Goal: Task Accomplishment & Management: Manage account settings

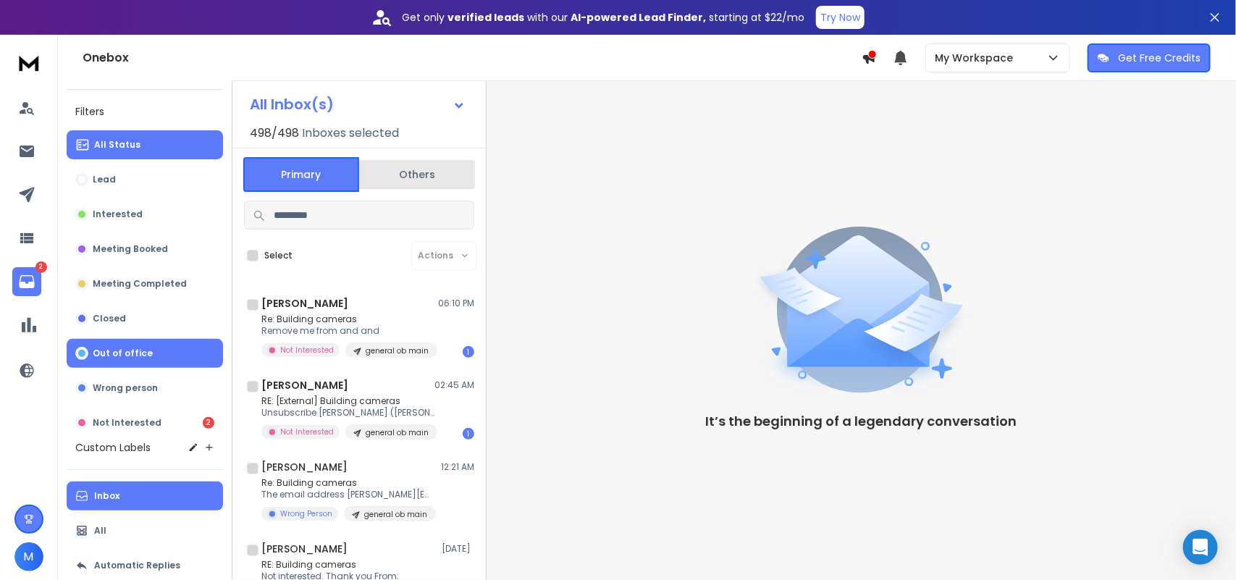
scroll to position [181, 0]
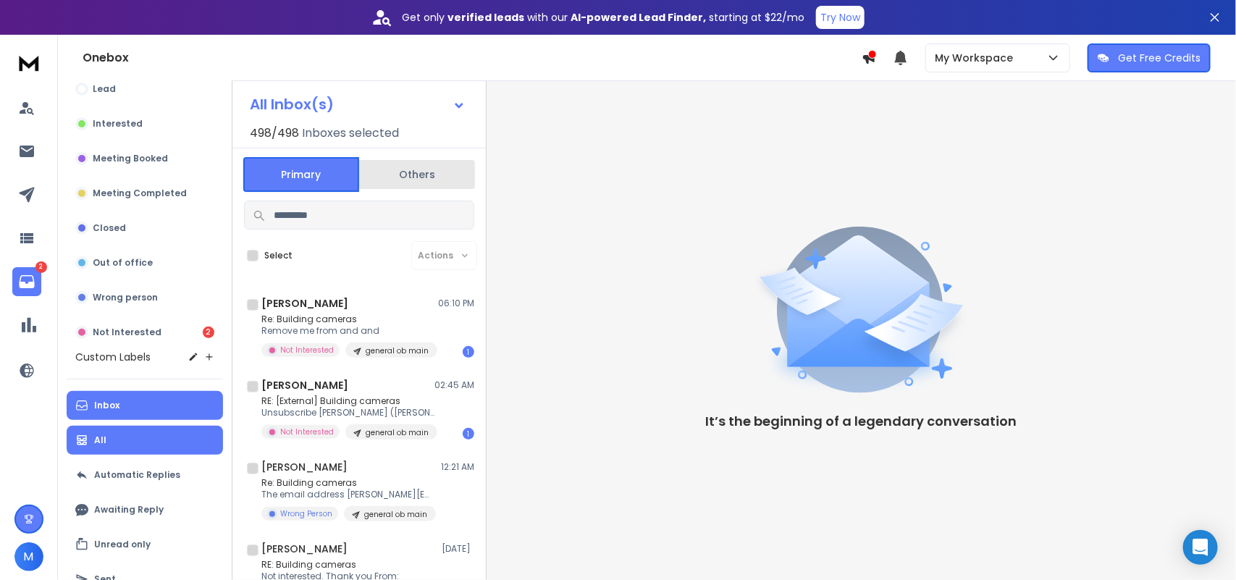
click at [132, 442] on button "All" at bounding box center [145, 440] width 156 height 29
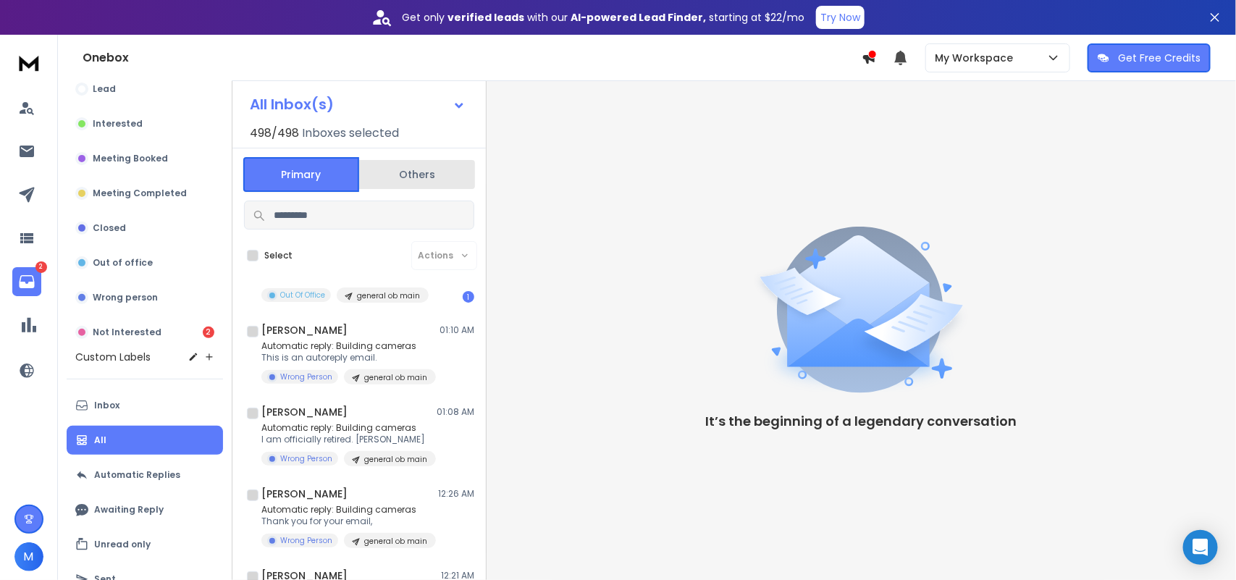
scroll to position [0, 0]
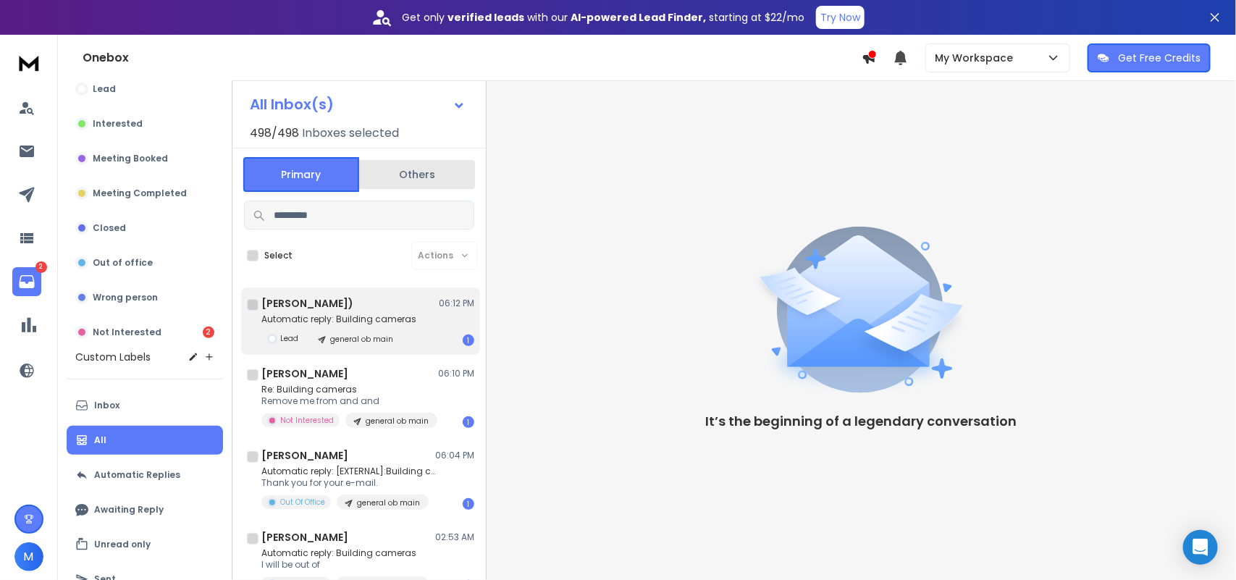
click at [357, 314] on p "Automatic reply: Building cameras" at bounding box center [338, 320] width 155 height 12
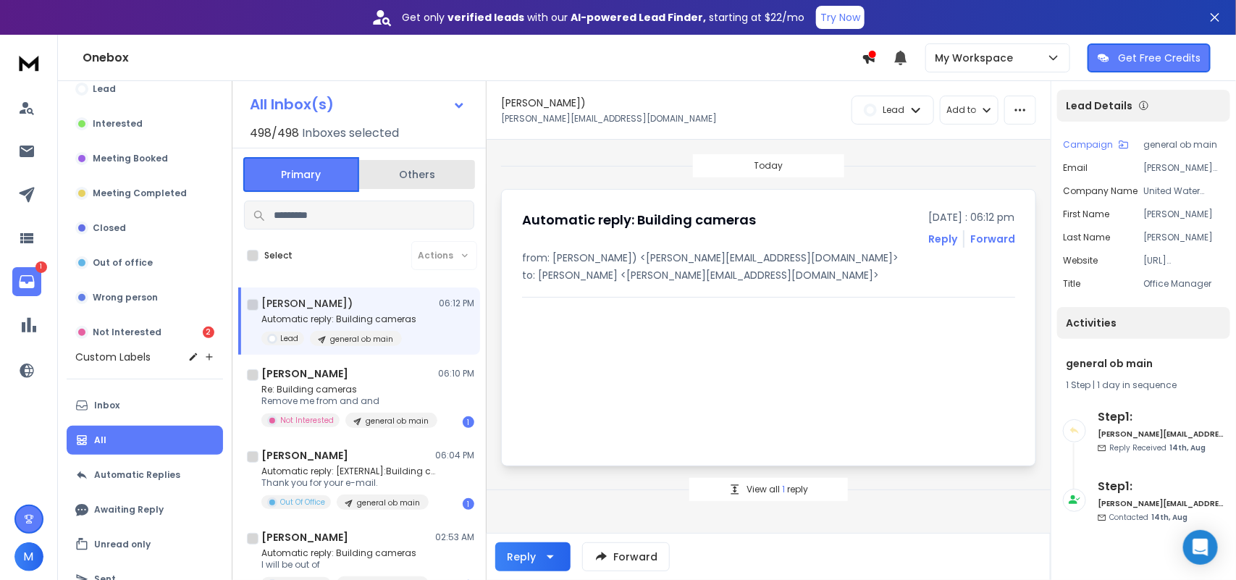
click at [529, 98] on h1 "[PERSON_NAME])" at bounding box center [543, 103] width 85 height 14
click at [565, 117] on p "joanner@unitedwrg.com" at bounding box center [609, 119] width 216 height 12
drag, startPoint x: 520, startPoint y: 316, endPoint x: 754, endPoint y: 418, distance: 254.9
click at [754, 418] on div "Automatic reply: Building cameras 14 August 2025 : 06:12 pm Reply Forward from:…" at bounding box center [768, 327] width 535 height 277
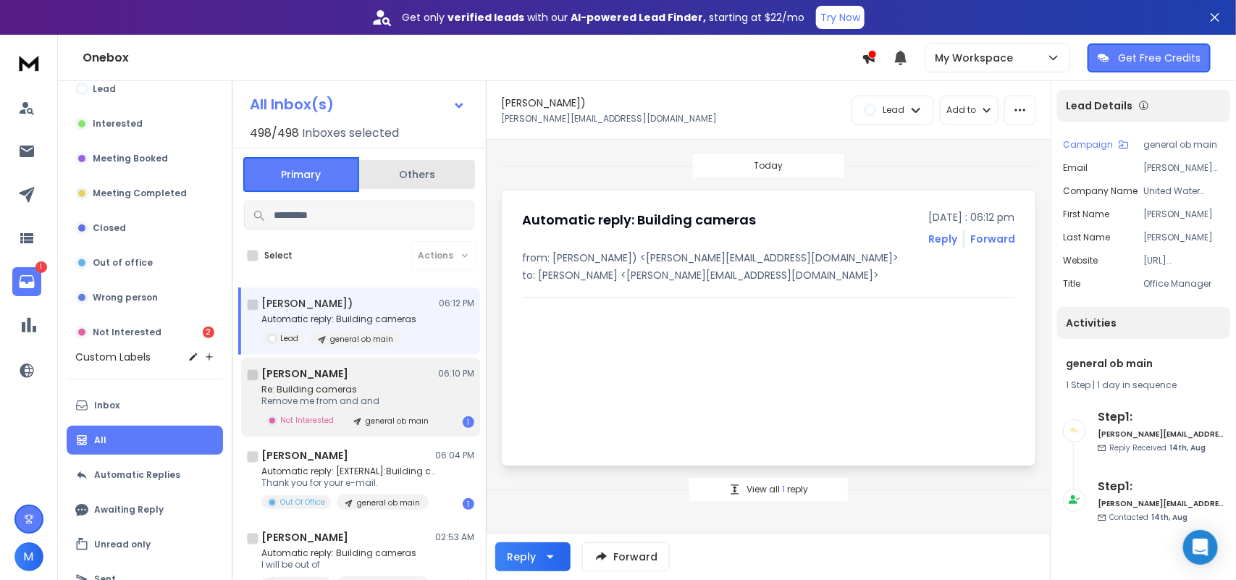
click at [330, 389] on p "Re: Building cameras" at bounding box center [348, 390] width 174 height 12
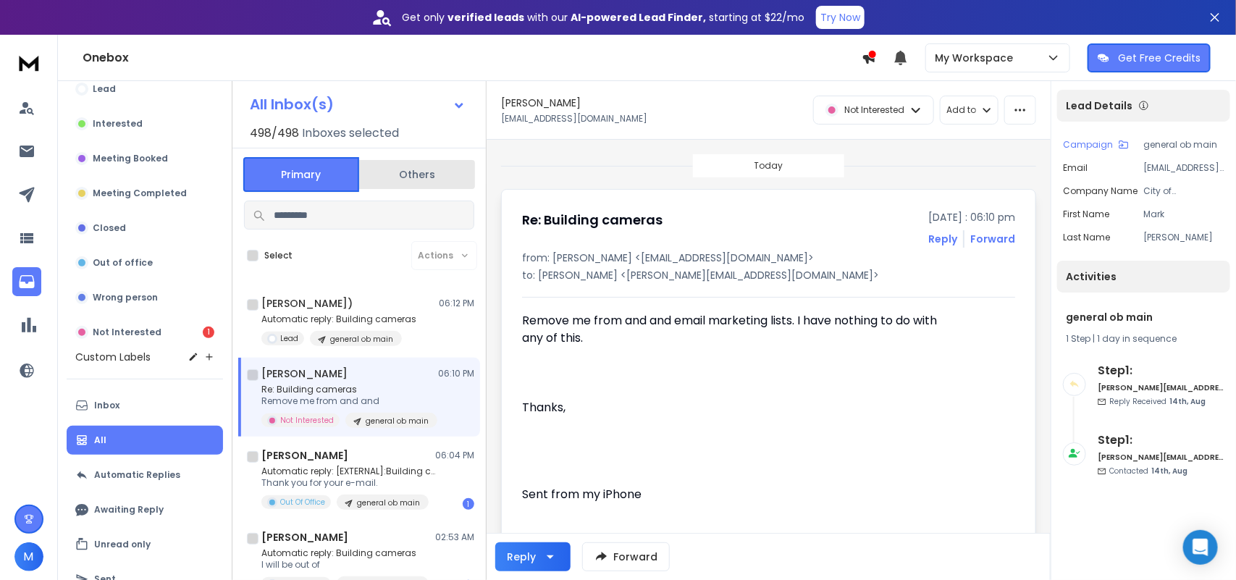
click at [555, 98] on h1 "[PERSON_NAME]" at bounding box center [541, 103] width 80 height 14
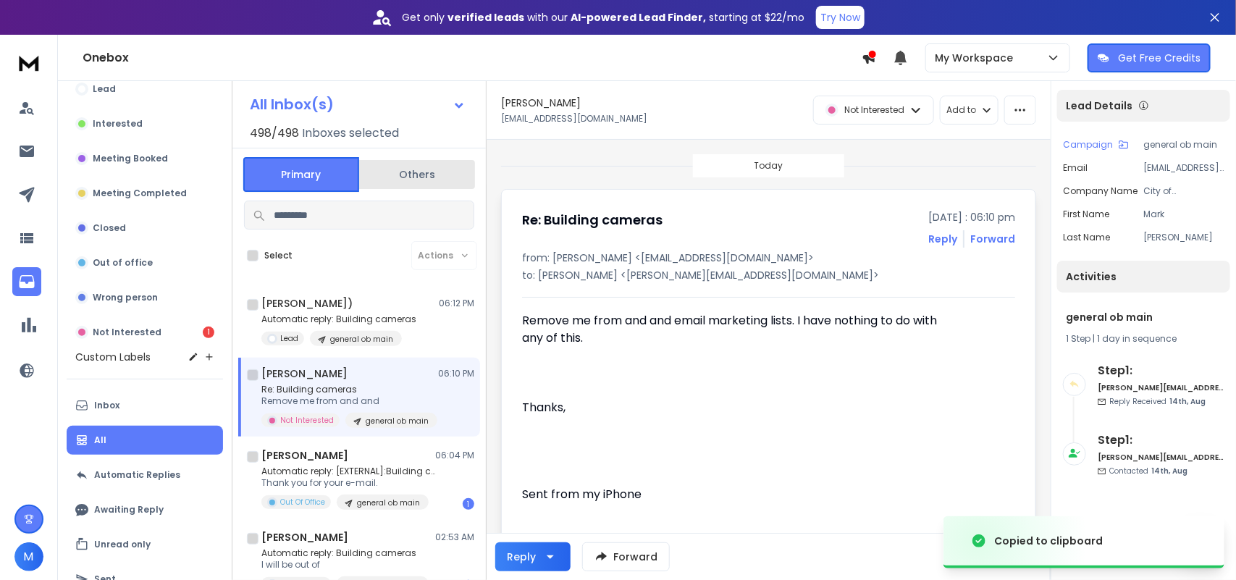
click at [562, 116] on p "mszumanski@crystallake.org" at bounding box center [574, 119] width 146 height 12
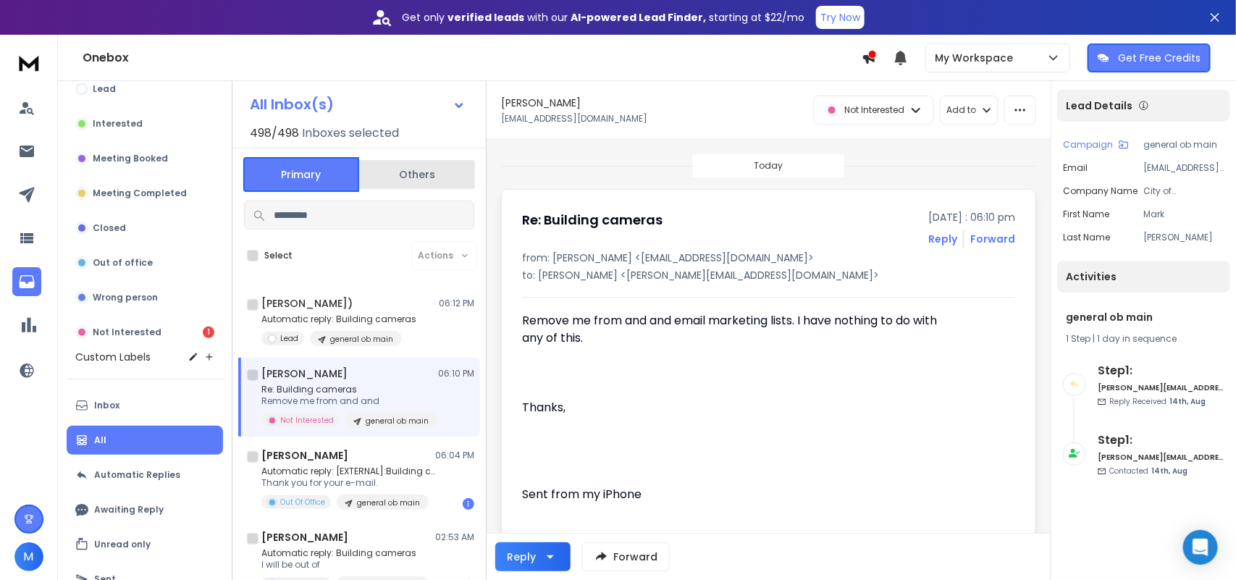
scroll to position [91, 0]
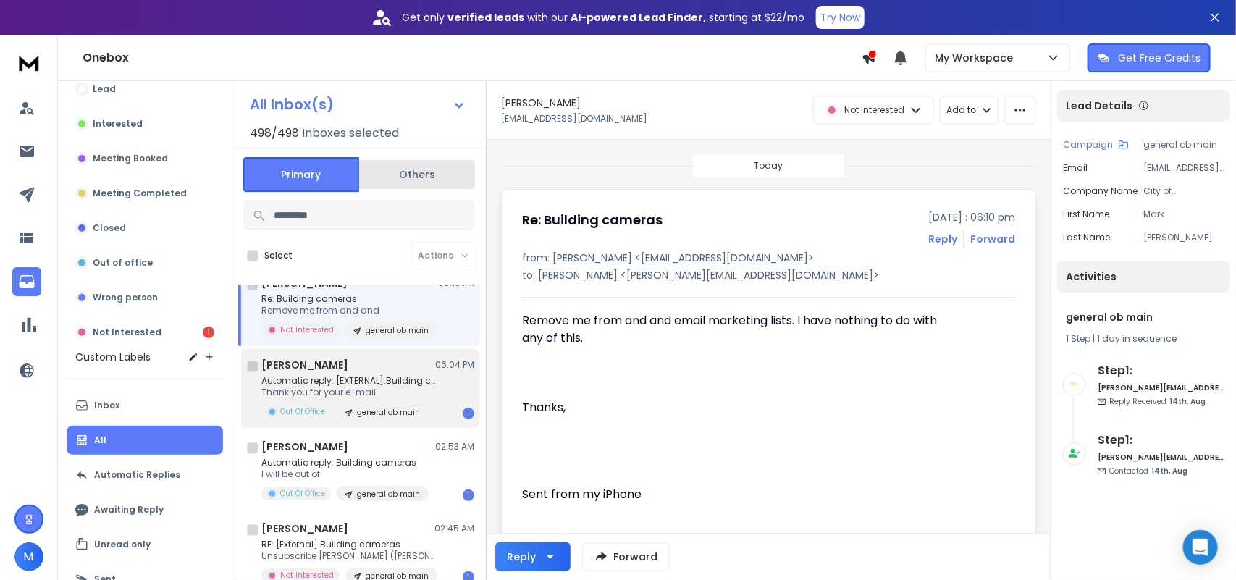
click at [367, 391] on p "﻿﻿Thank you for your e-mail." at bounding box center [348, 393] width 174 height 12
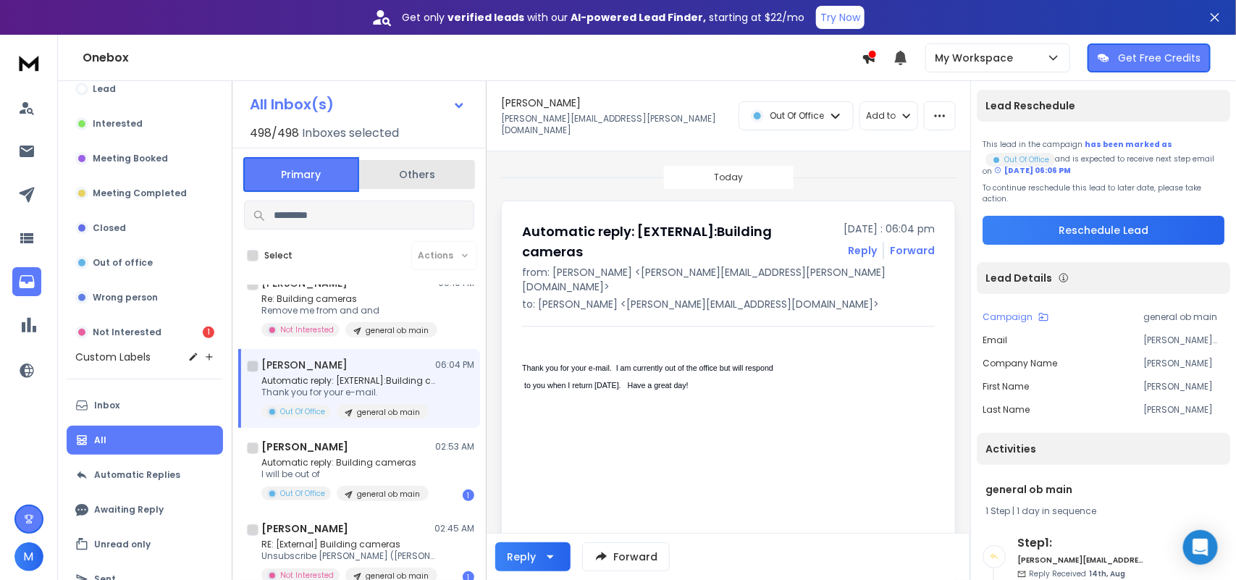
click at [523, 98] on h1 "[PERSON_NAME]" at bounding box center [541, 103] width 80 height 14
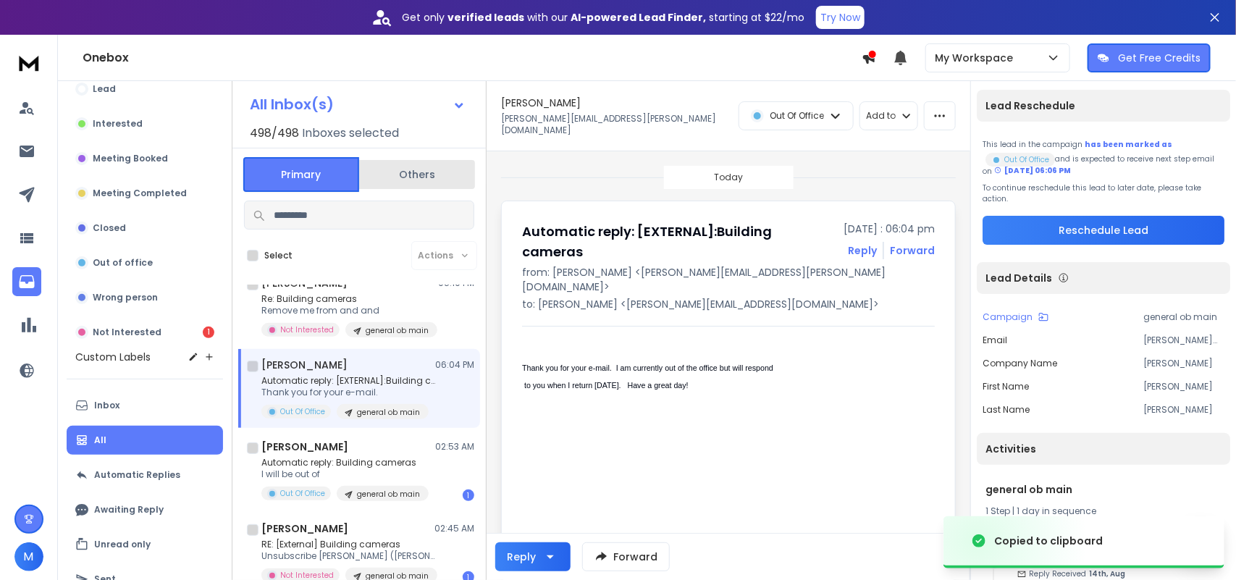
click at [558, 118] on p "tammi.walker@ndlf.com" at bounding box center [612, 124] width 223 height 23
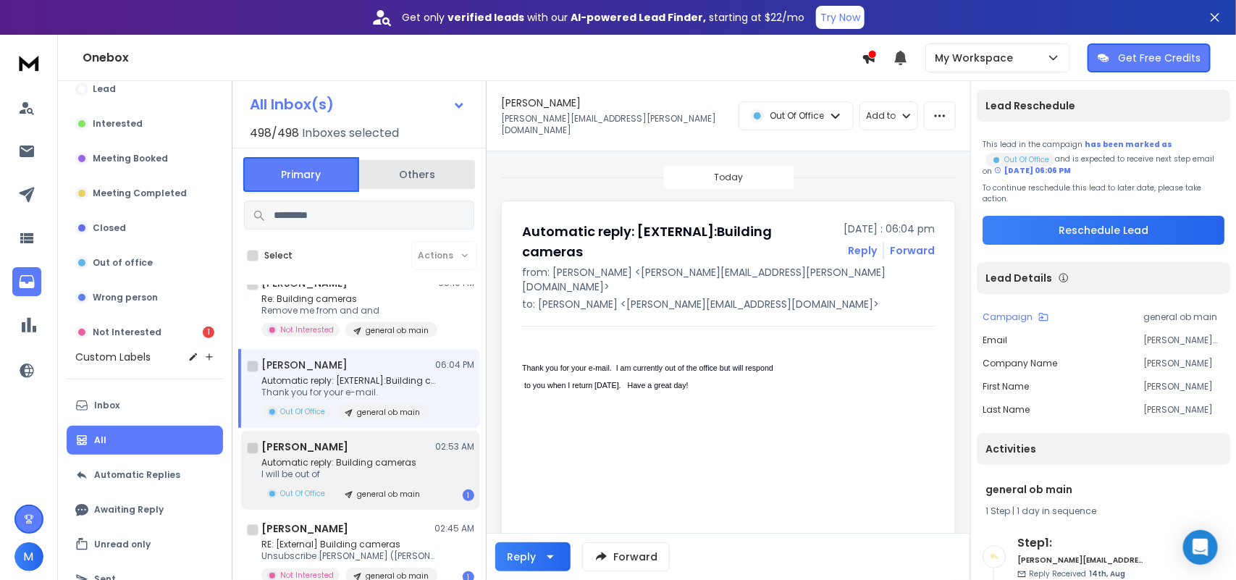
click at [369, 467] on p "Automatic reply: Building cameras" at bounding box center [344, 463] width 167 height 12
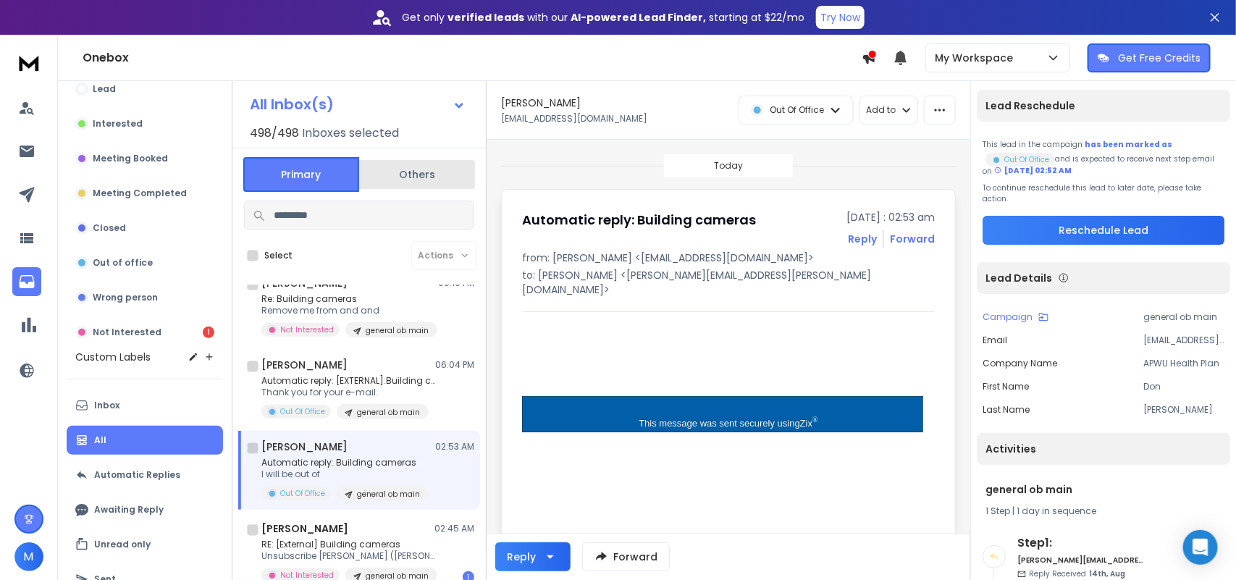
scroll to position [272, 0]
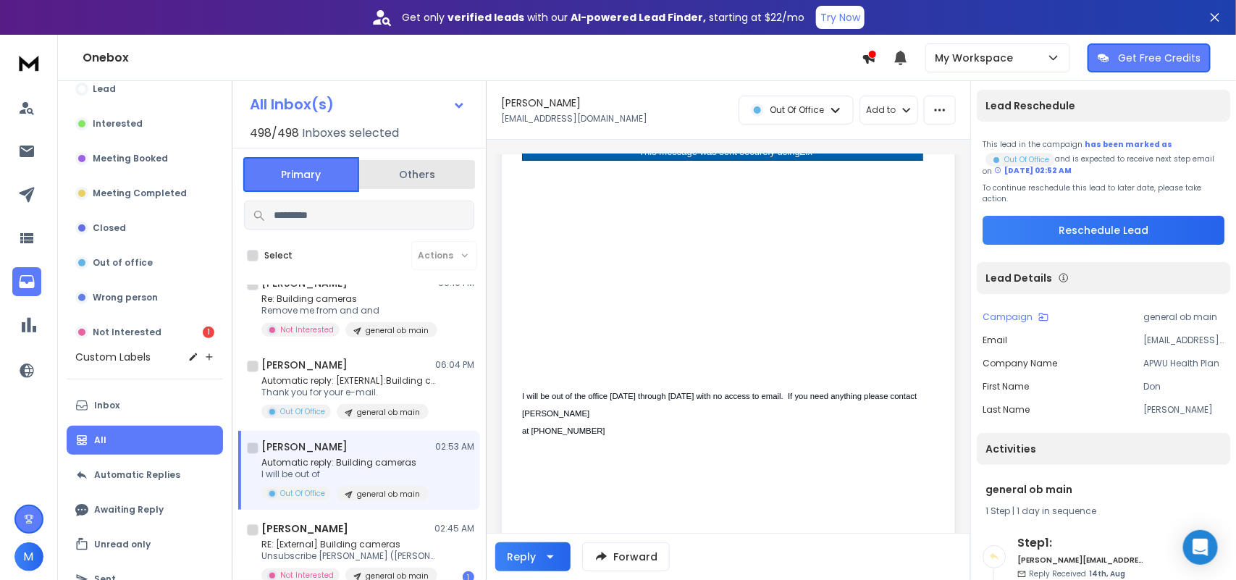
click at [537, 102] on h1 "Weaver, Don" at bounding box center [541, 103] width 80 height 14
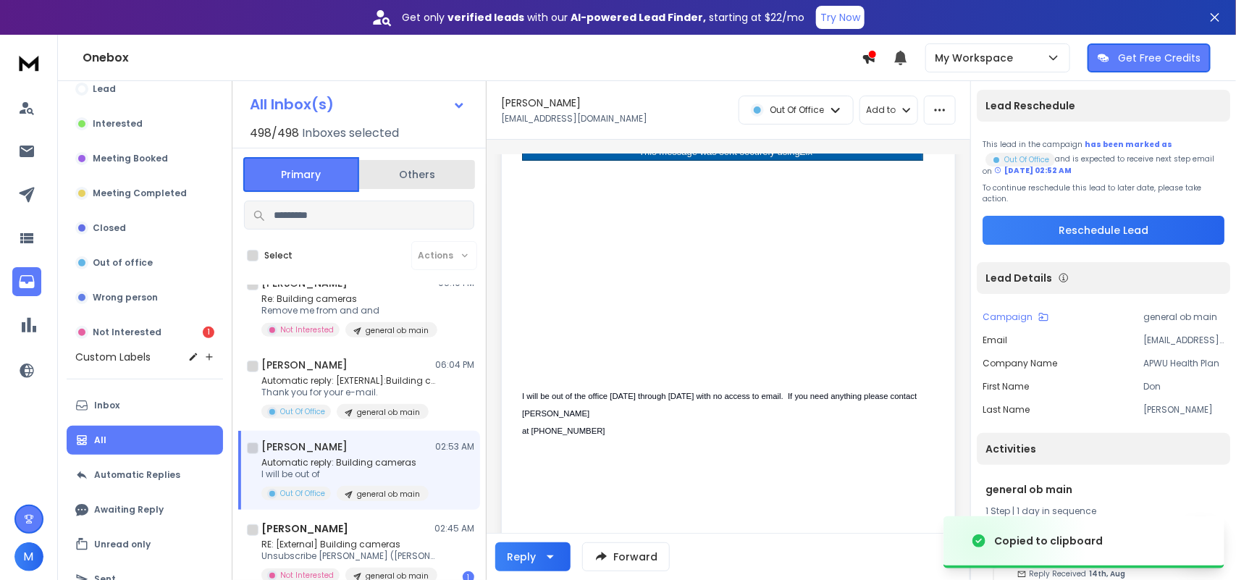
click at [591, 119] on p "dweaver@apwuhp.com" at bounding box center [574, 119] width 146 height 12
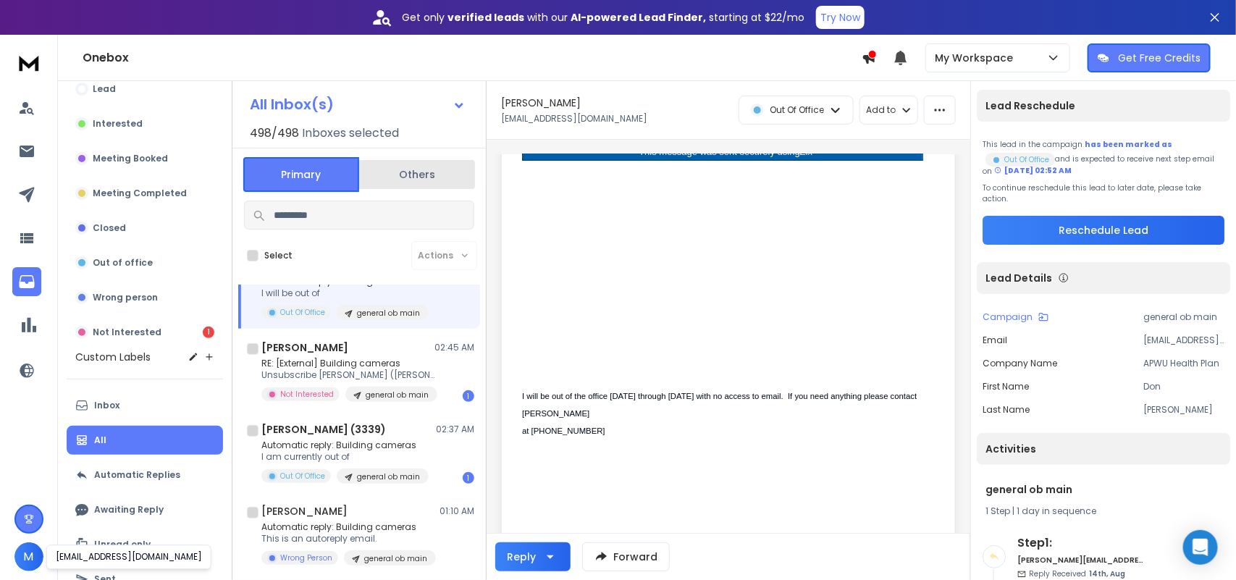
click at [28, 543] on span "M" at bounding box center [28, 556] width 29 height 29
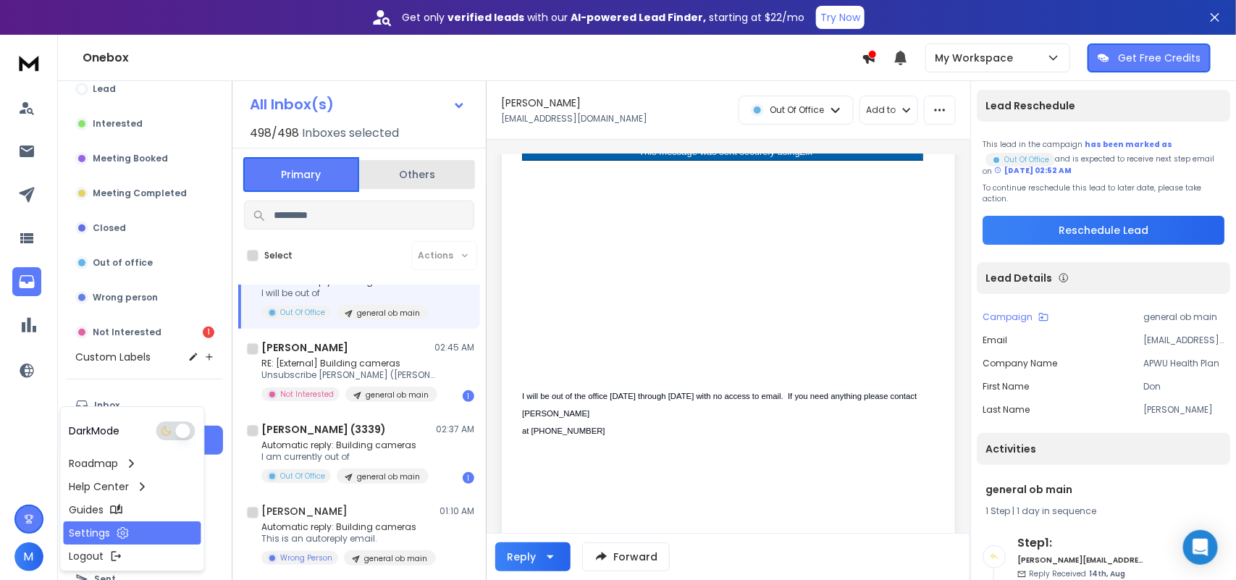
click at [98, 530] on p "Settings" at bounding box center [90, 533] width 41 height 14
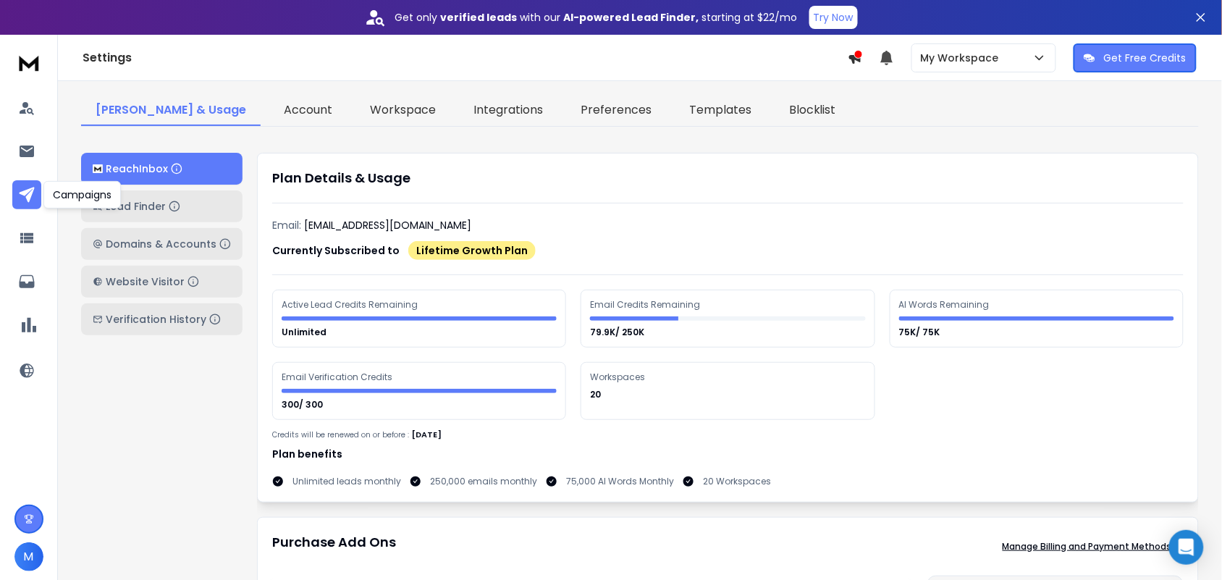
click at [30, 200] on icon at bounding box center [26, 194] width 17 height 17
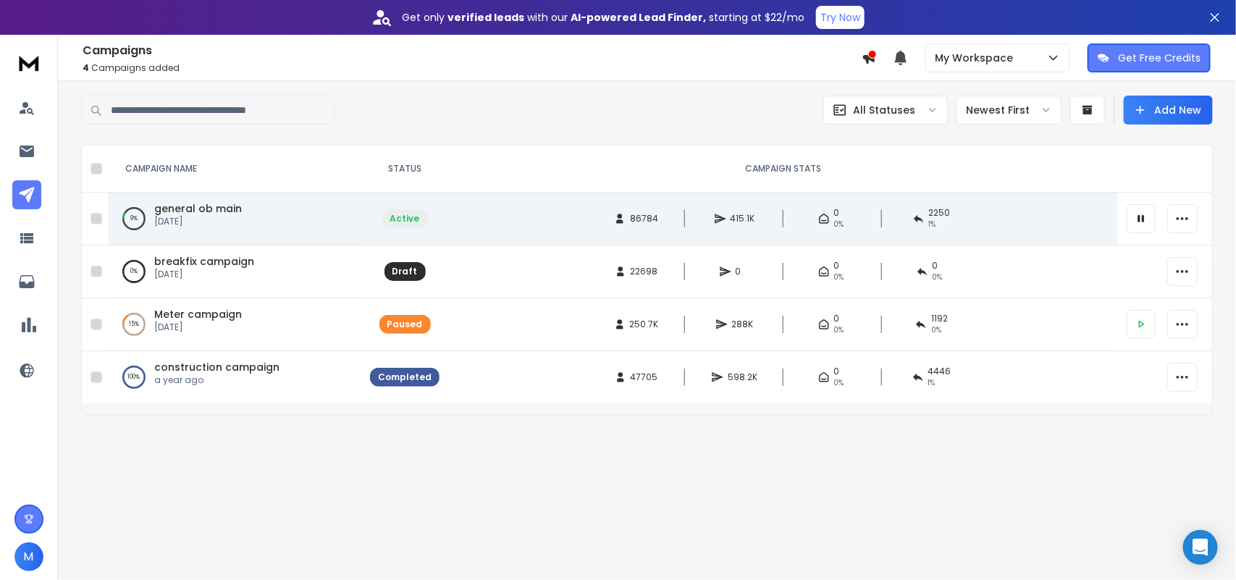
click at [251, 212] on div "9 % general ob main 2 months ago" at bounding box center [234, 218] width 224 height 35
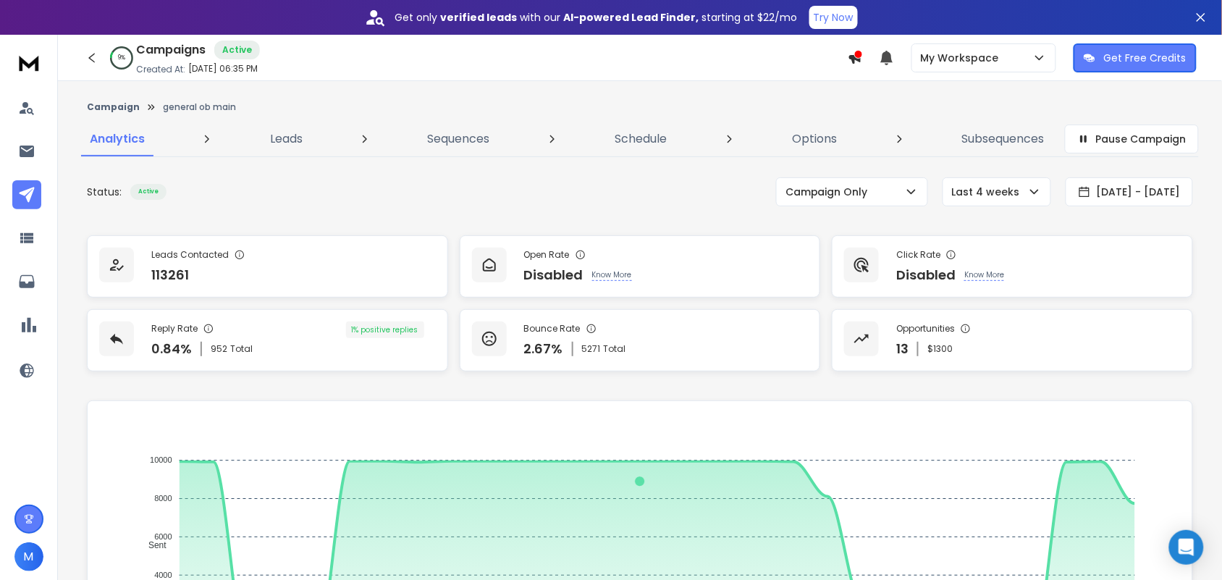
scroll to position [91, 0]
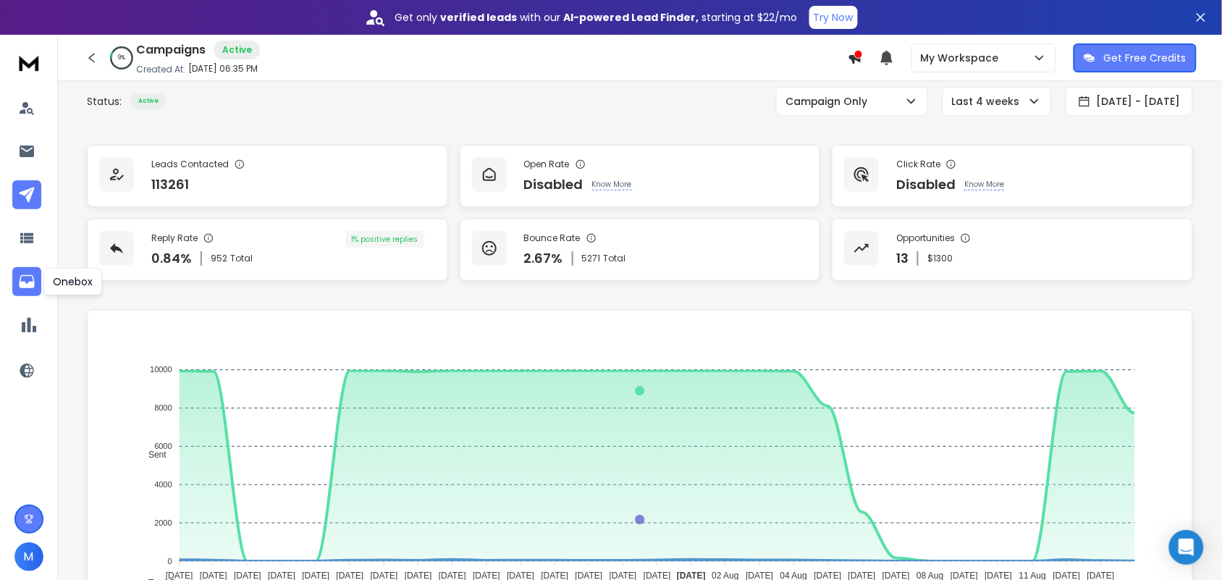
click at [20, 281] on icon at bounding box center [26, 281] width 15 height 13
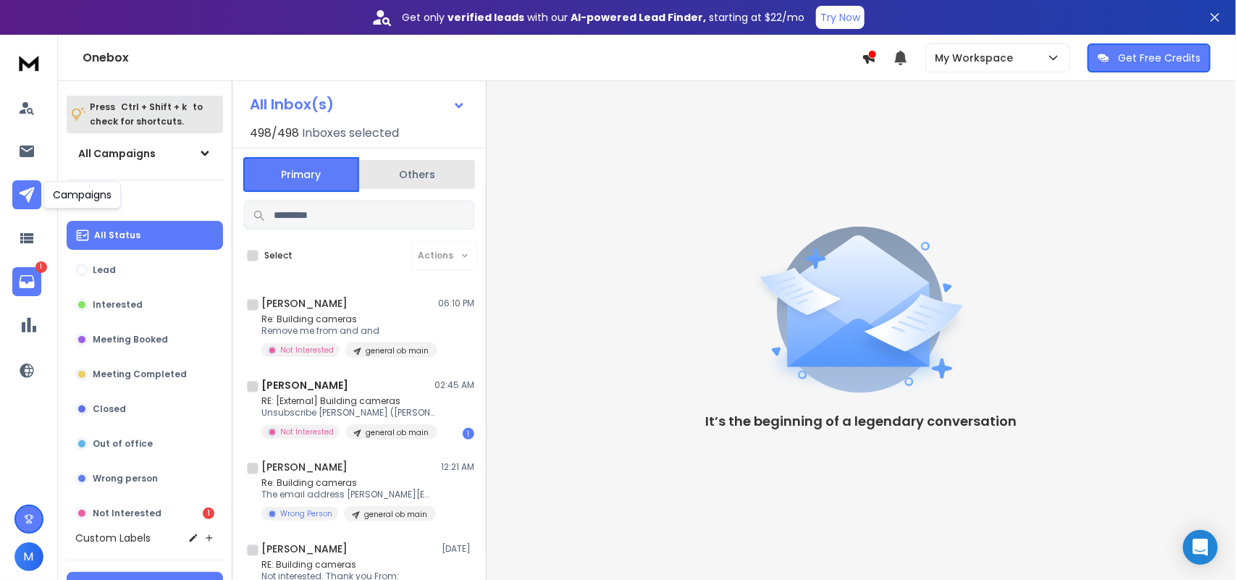
click at [36, 190] on link at bounding box center [26, 194] width 29 height 29
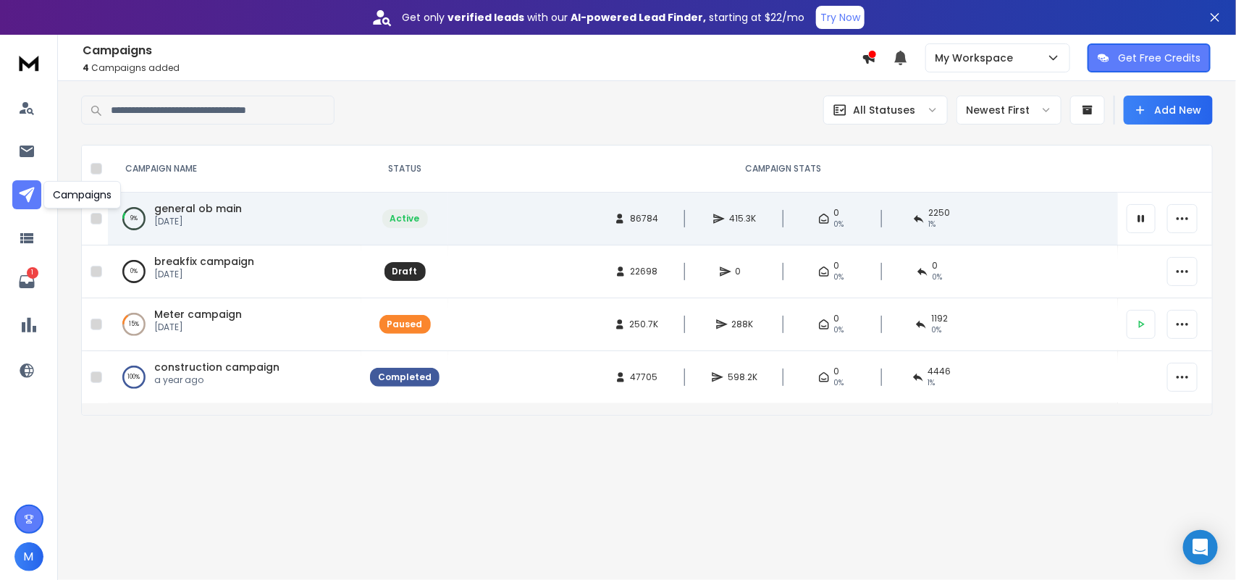
click at [229, 210] on span "general ob main" at bounding box center [198, 208] width 88 height 14
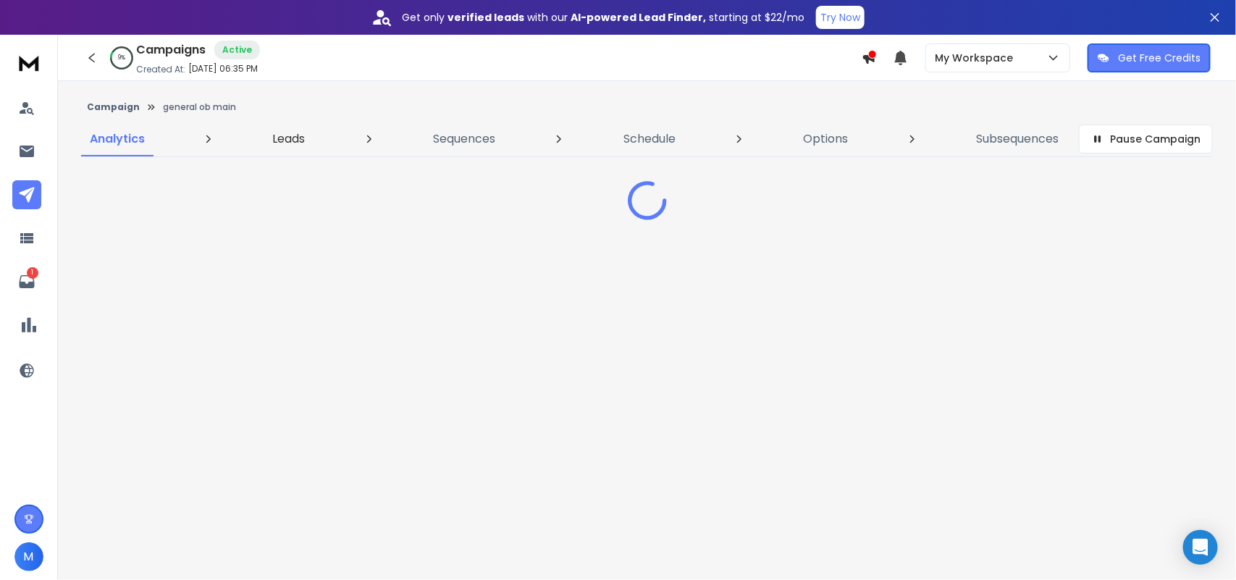
click at [295, 138] on p "Leads" at bounding box center [289, 138] width 33 height 17
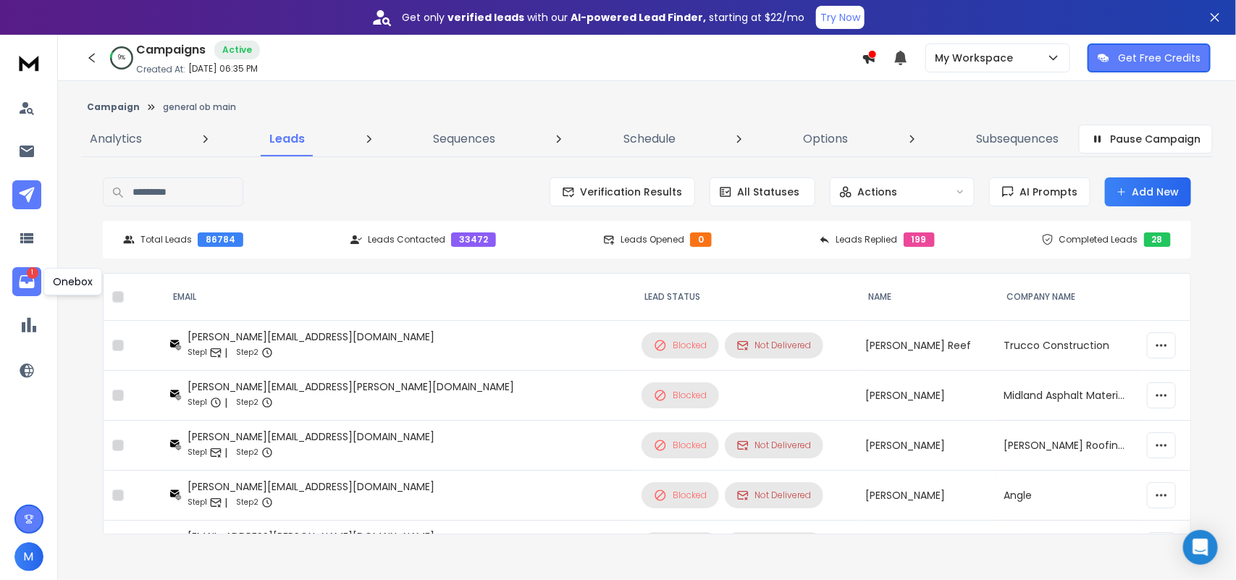
click at [29, 290] on icon at bounding box center [26, 281] width 17 height 17
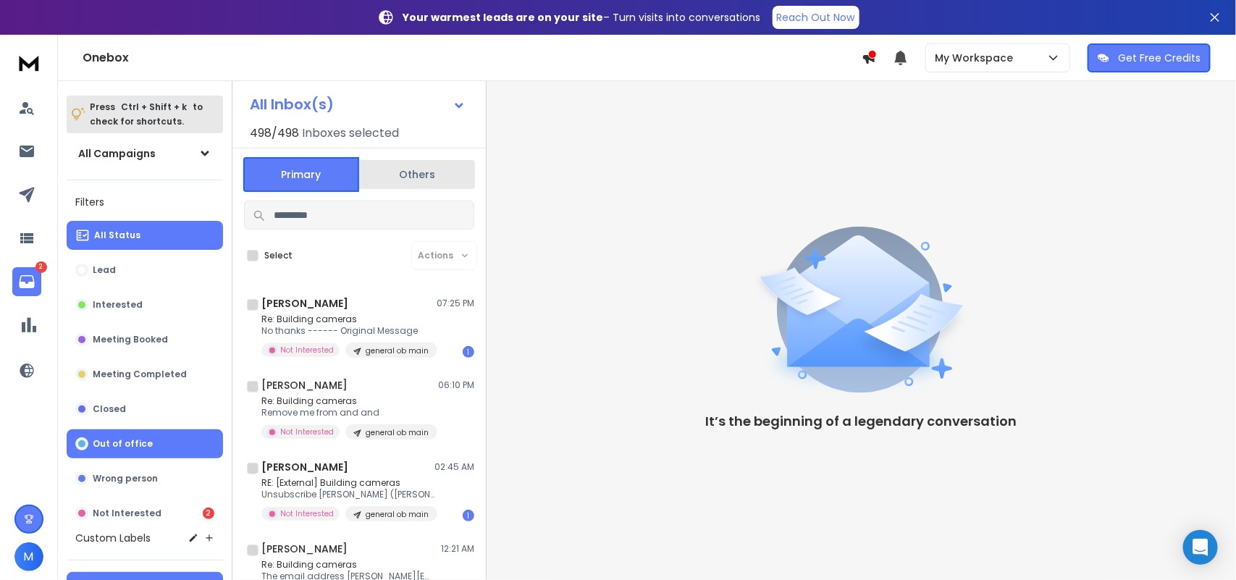
scroll to position [91, 0]
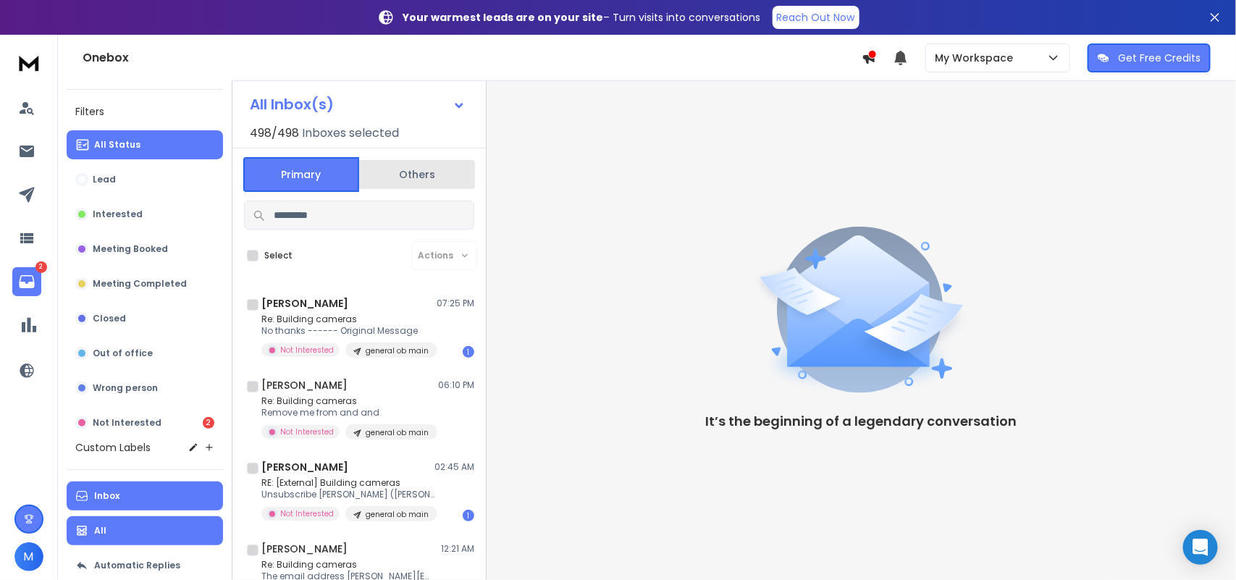
click at [119, 522] on button "All" at bounding box center [145, 530] width 156 height 29
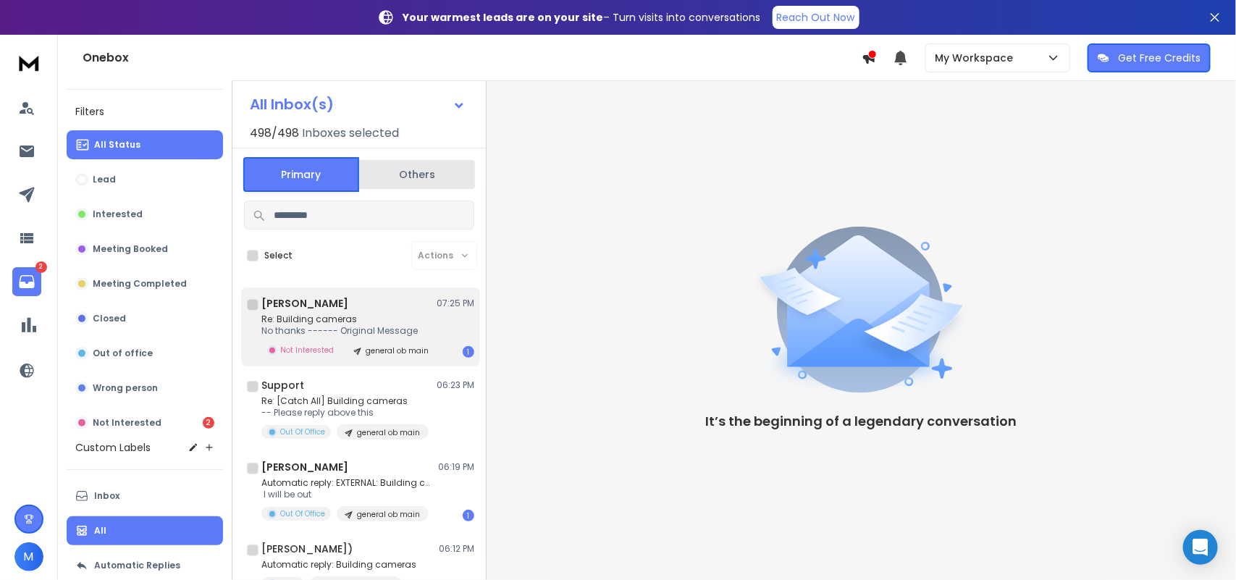
click at [357, 327] on p "No thanks ------ Original Message" at bounding box center [348, 331] width 174 height 12
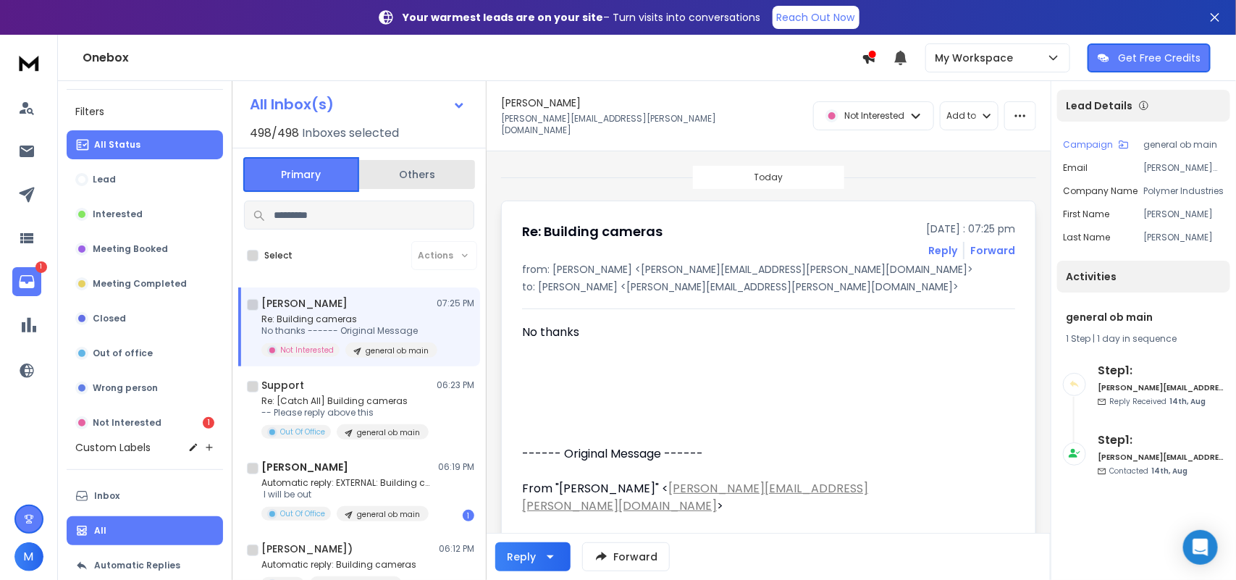
click at [556, 99] on h1 "[PERSON_NAME]" at bounding box center [541, 103] width 80 height 14
click at [631, 117] on p "phillip.pierson@polymerindustries.com" at bounding box center [633, 124] width 264 height 23
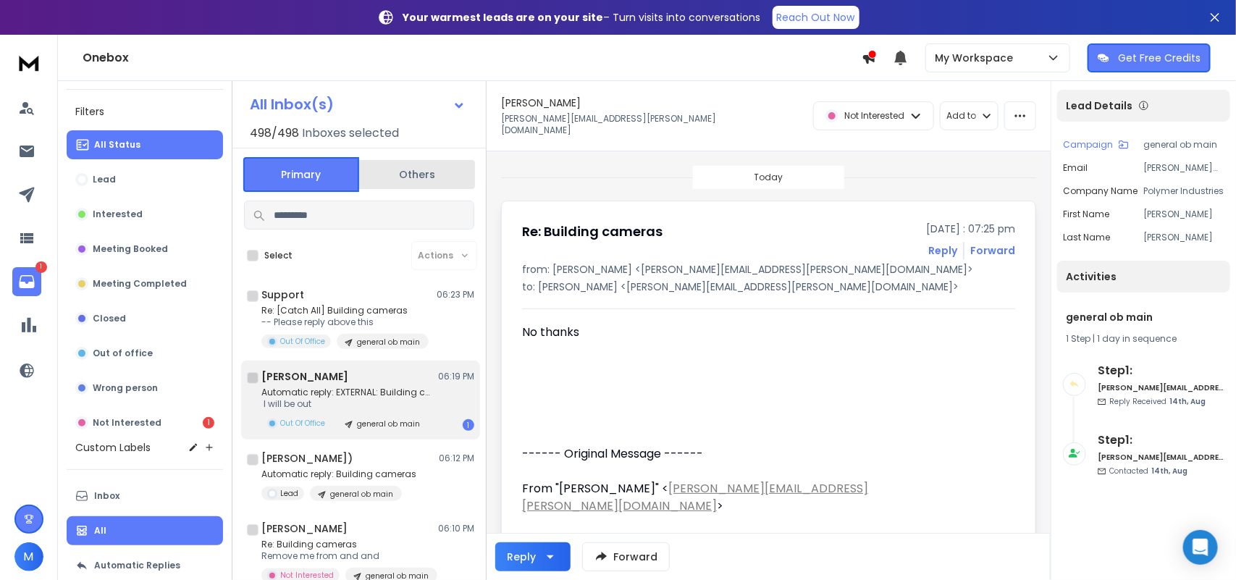
click at [368, 396] on p "Automatic reply: EXTERNAL: Building cameras" at bounding box center [348, 393] width 174 height 12
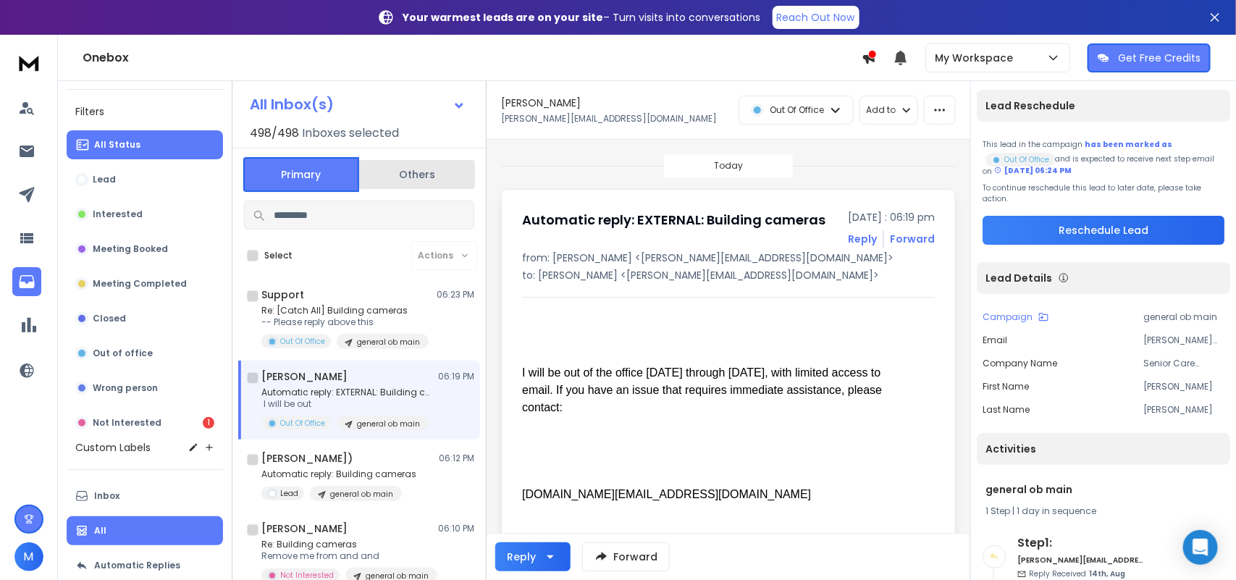
click at [538, 101] on h1 "[PERSON_NAME]" at bounding box center [541, 103] width 80 height 14
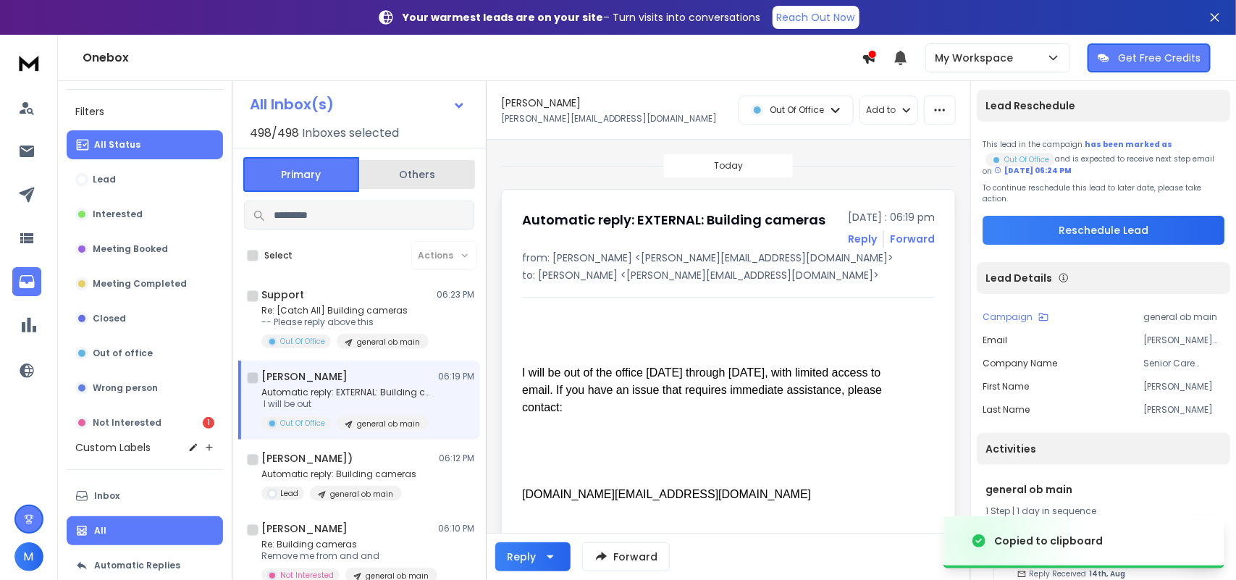
click at [605, 117] on p "Q.Harrison@seniorcarepartnersmi.org" at bounding box center [609, 119] width 216 height 12
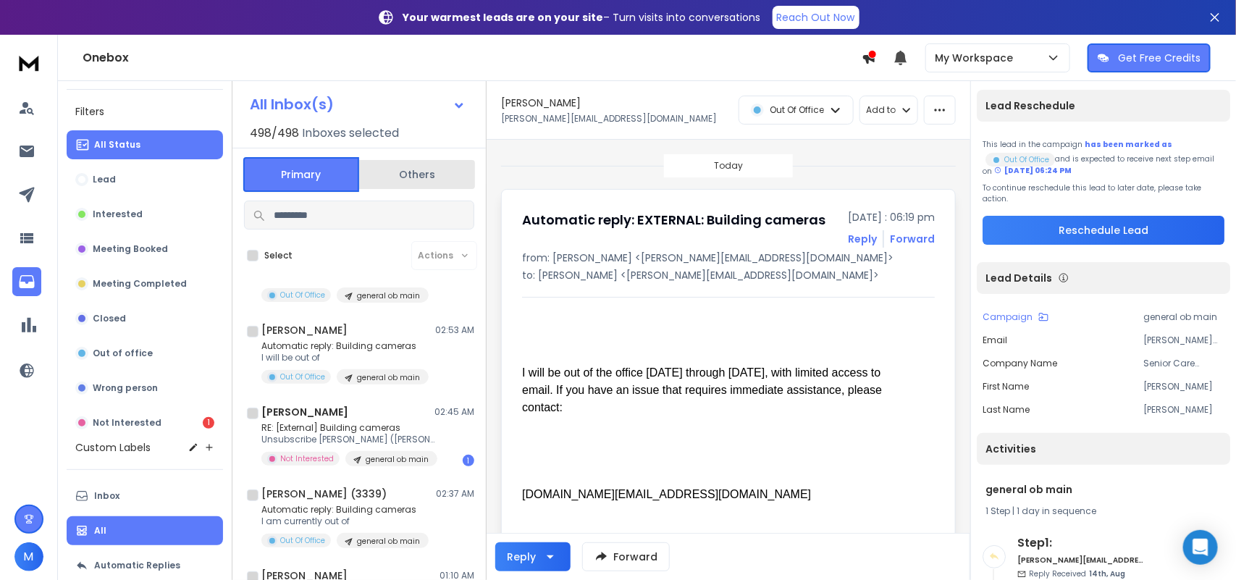
scroll to position [543, 0]
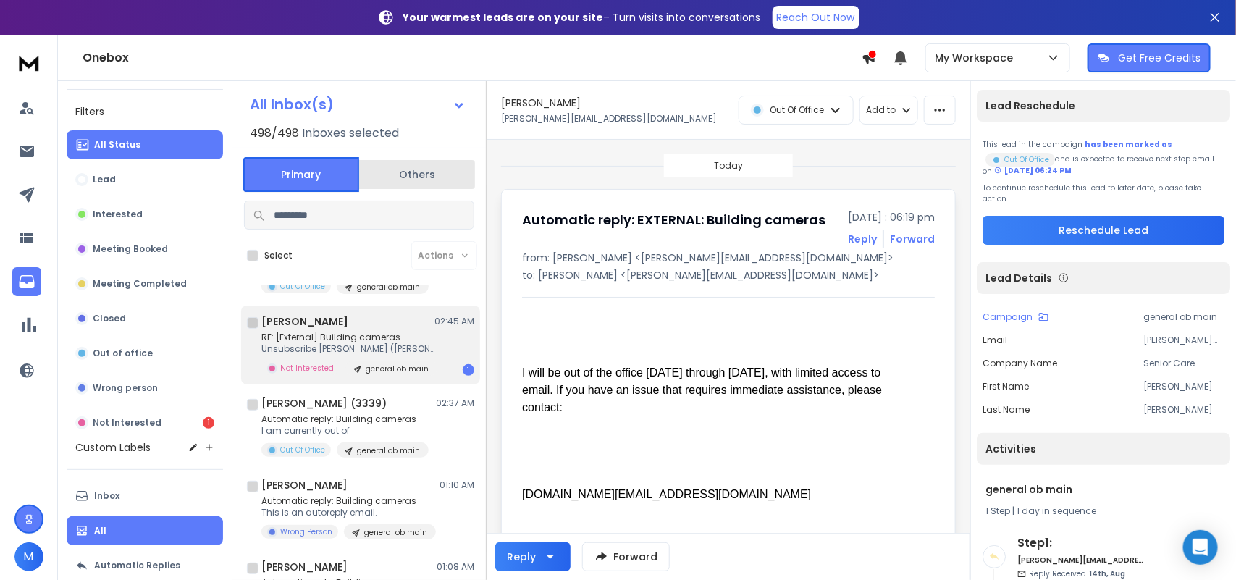
click at [382, 334] on p "RE: [External] Building cameras" at bounding box center [348, 338] width 174 height 12
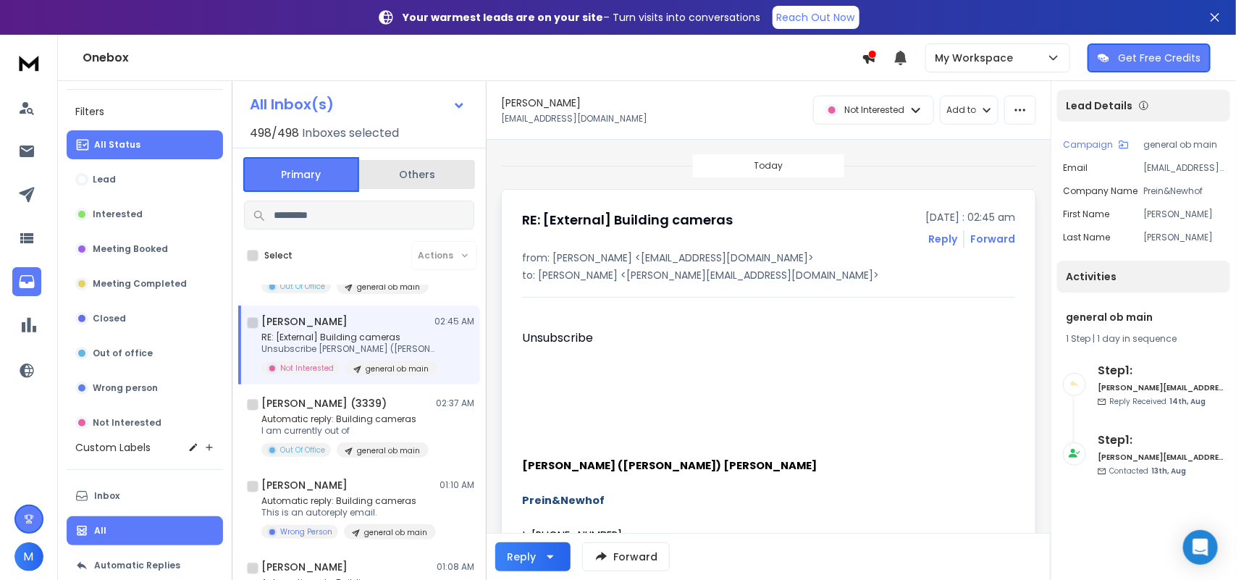
click at [522, 102] on h1 "[PERSON_NAME]" at bounding box center [541, 103] width 80 height 14
click at [556, 114] on p "eboelema@preinnewhof.com" at bounding box center [574, 119] width 146 height 12
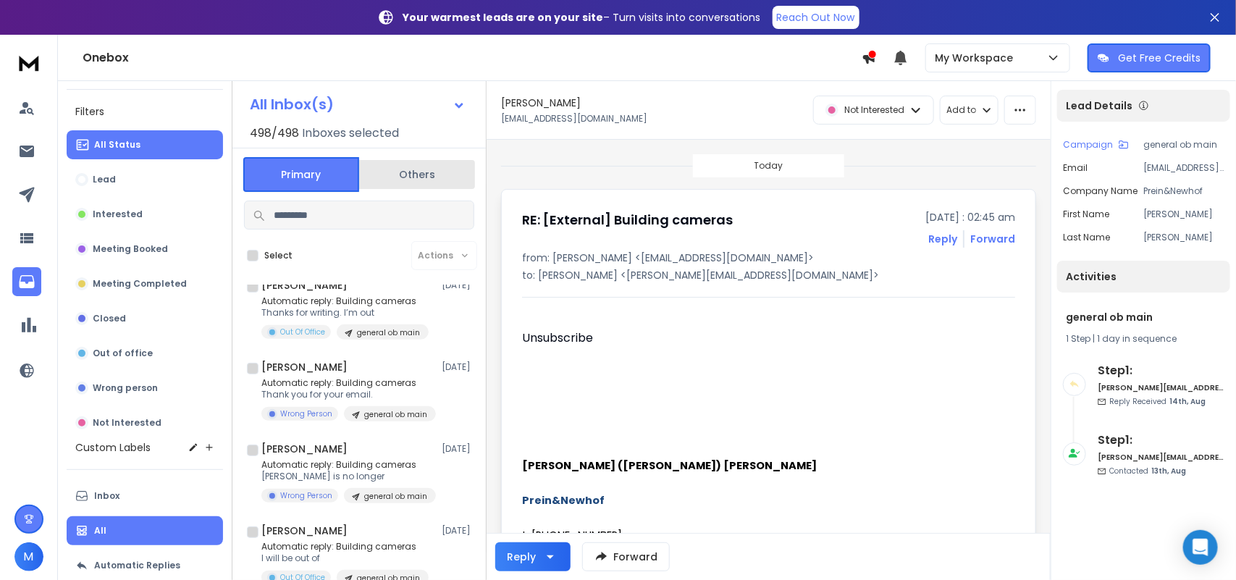
scroll to position [3168, 0]
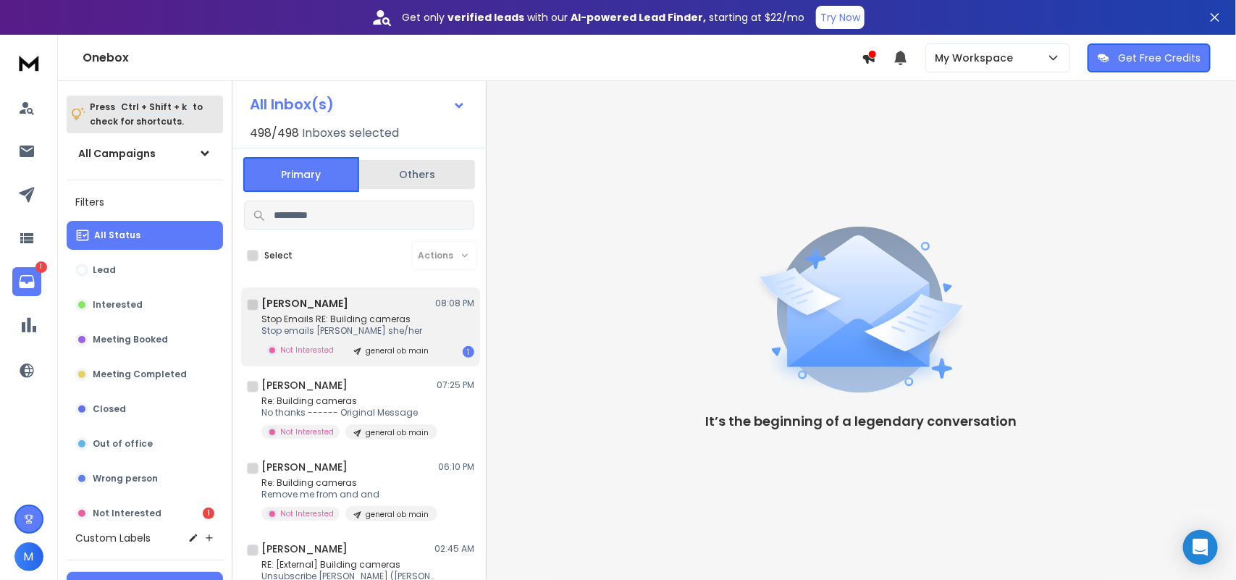
click at [357, 319] on p "Stop Emails RE: Building cameras" at bounding box center [348, 320] width 174 height 12
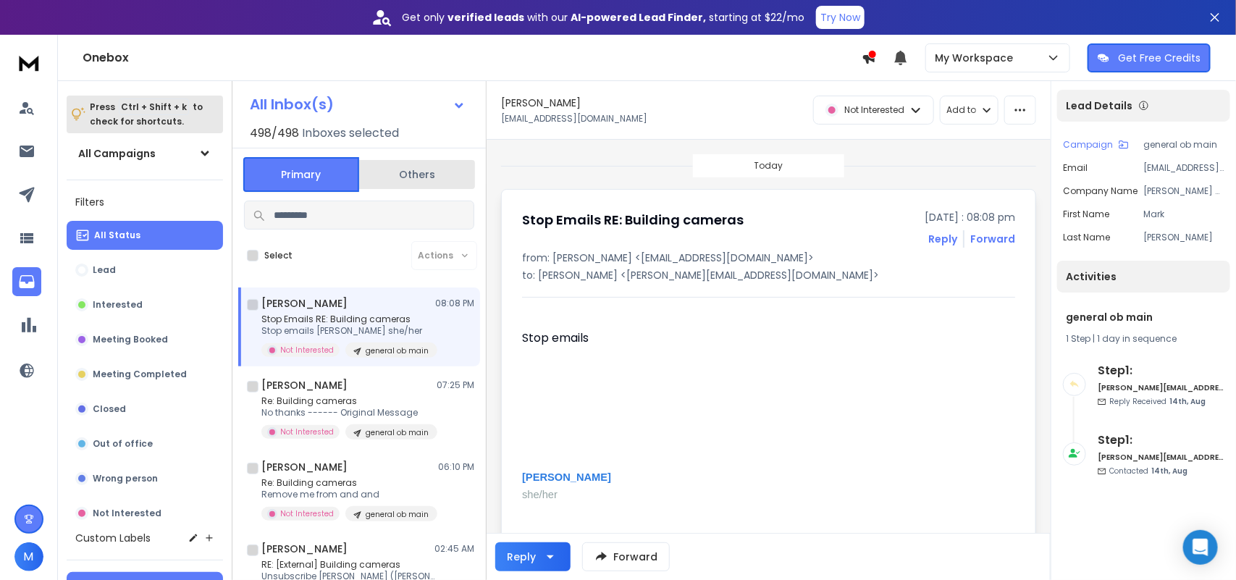
click at [559, 103] on h1 "[PERSON_NAME]" at bounding box center [541, 103] width 80 height 14
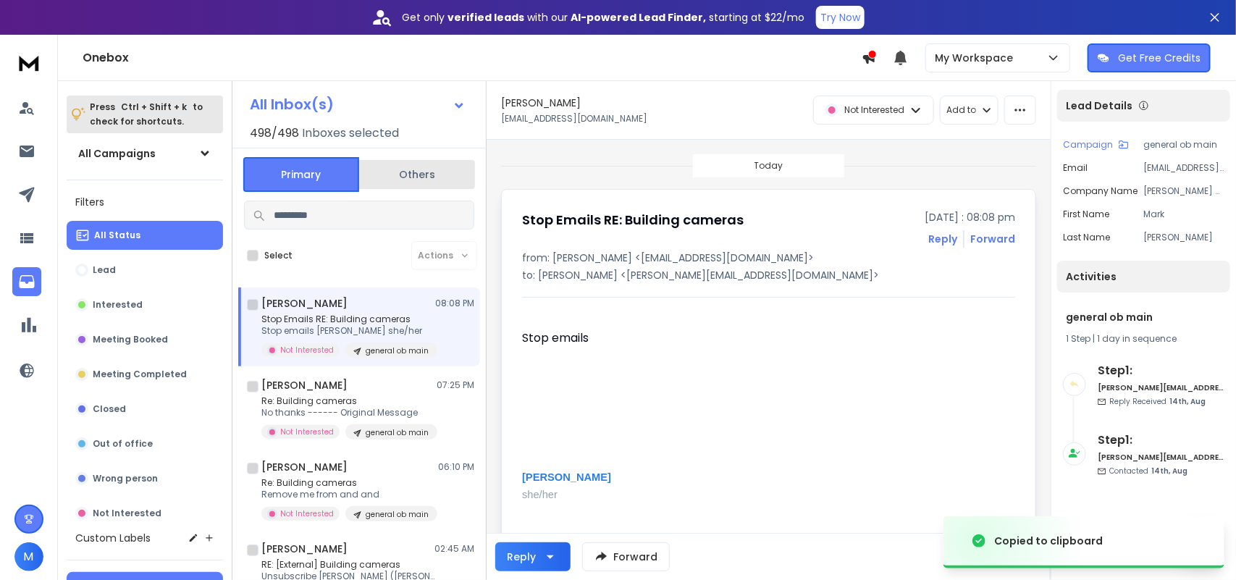
click at [601, 114] on p "MShapiro@jccmilwaukee.org" at bounding box center [574, 119] width 146 height 12
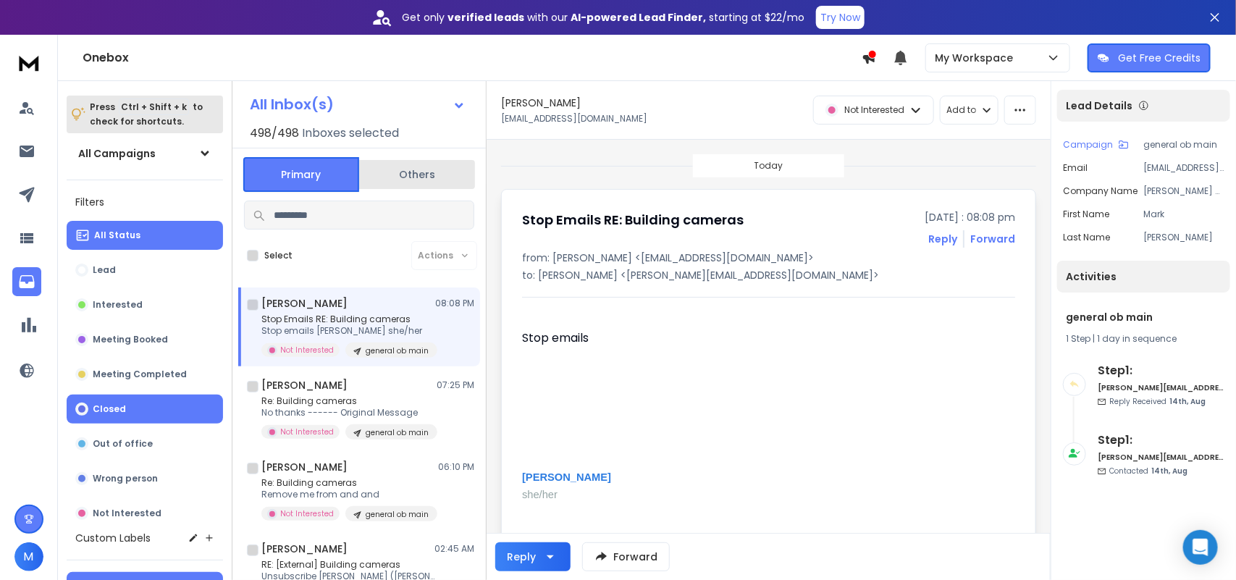
scroll to position [91, 0]
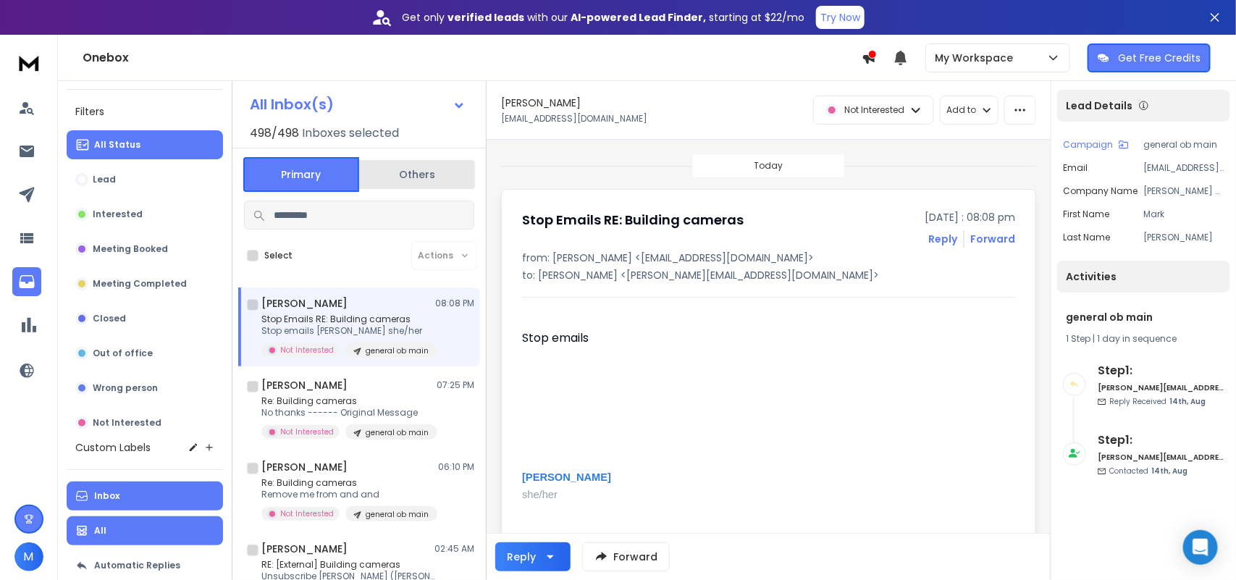
click at [117, 529] on button "All" at bounding box center [145, 530] width 156 height 29
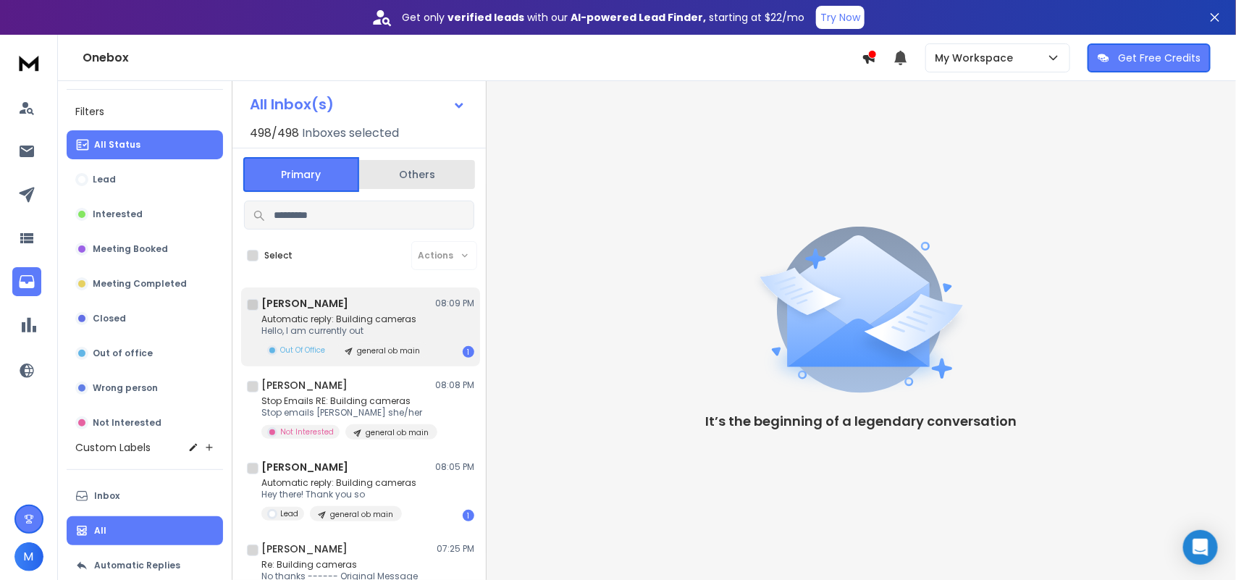
click at [385, 326] on p "Hello, I am currently out" at bounding box center [344, 331] width 167 height 12
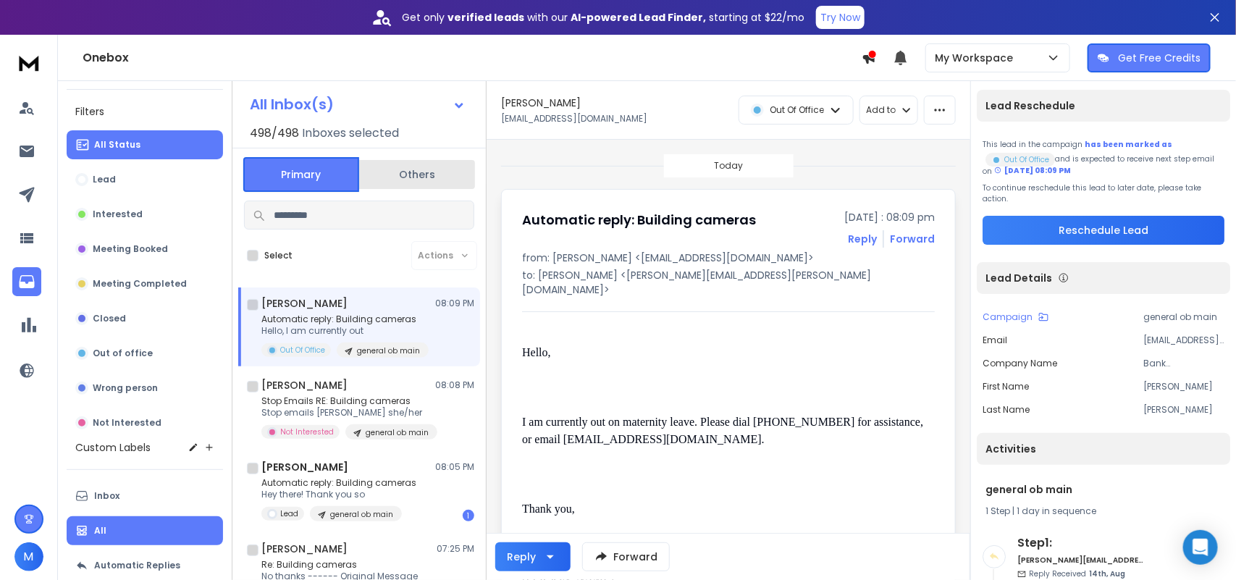
click at [550, 100] on h1 "[PERSON_NAME]" at bounding box center [541, 103] width 80 height 14
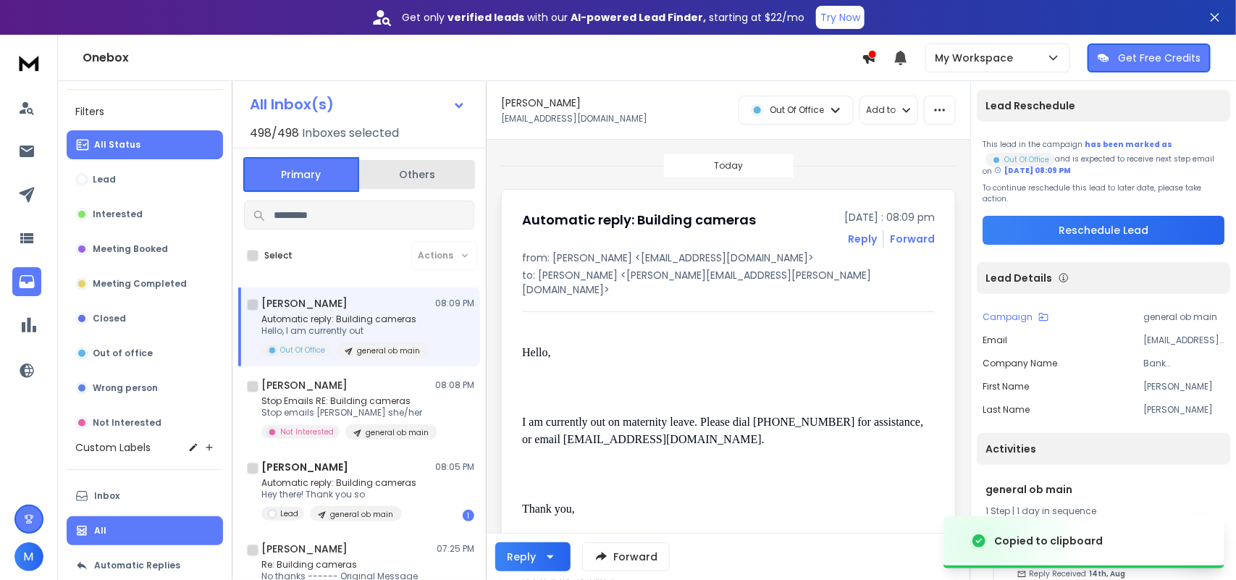
click at [574, 116] on p "aamundson@bankmidwest.com" at bounding box center [574, 119] width 146 height 12
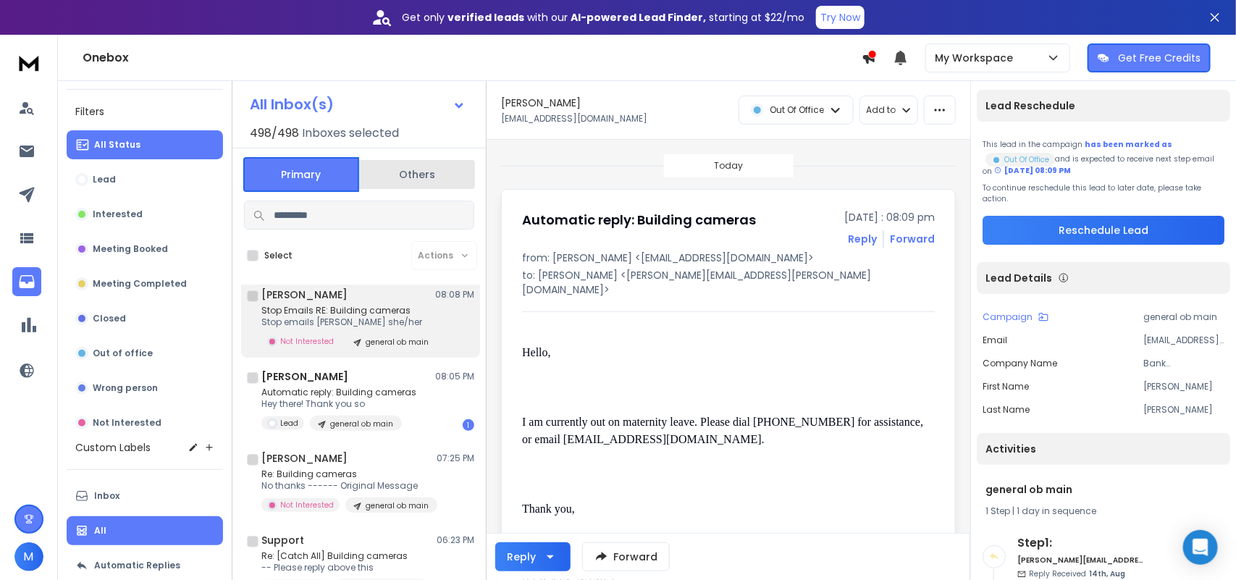
scroll to position [181, 0]
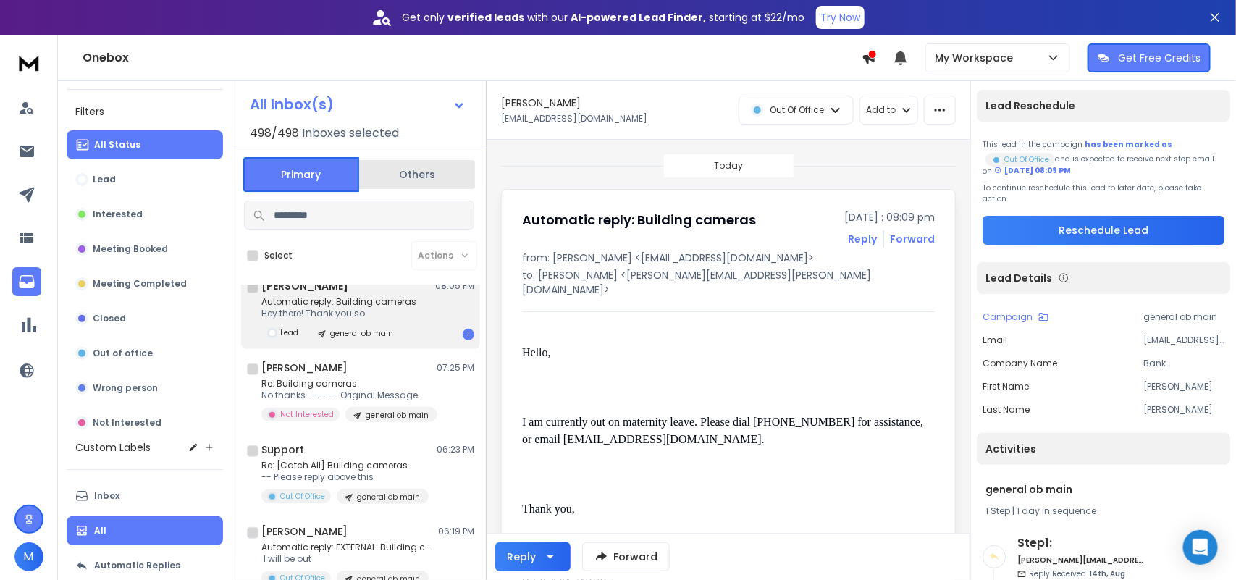
click at [378, 316] on p "Hey there! Thank you so" at bounding box center [338, 314] width 155 height 12
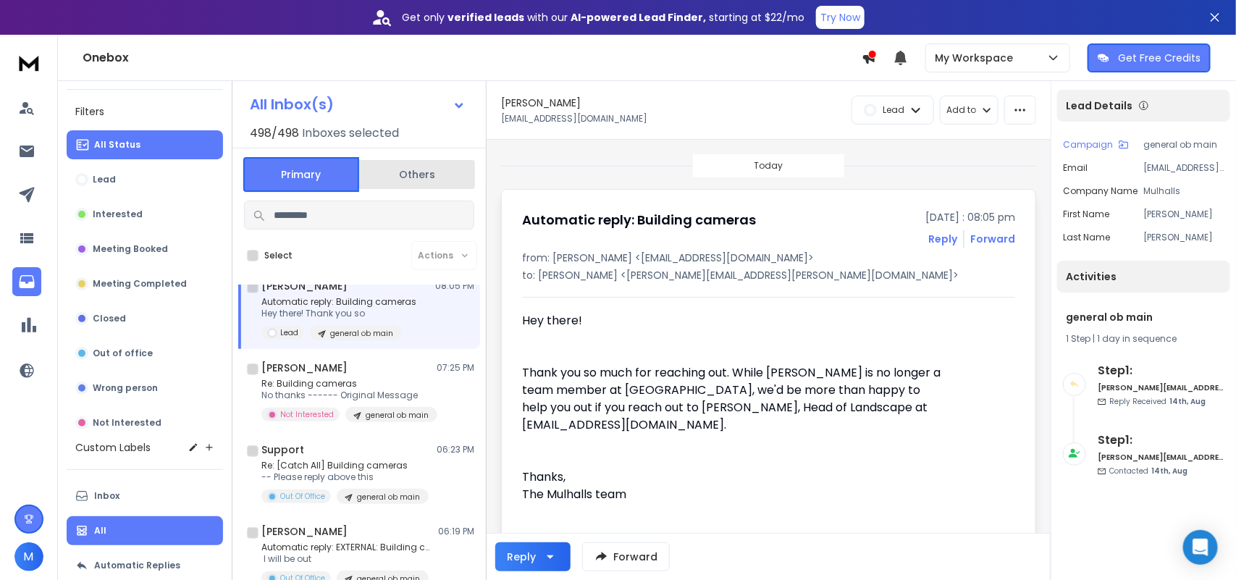
click at [548, 102] on h1 "[PERSON_NAME]" at bounding box center [541, 103] width 80 height 14
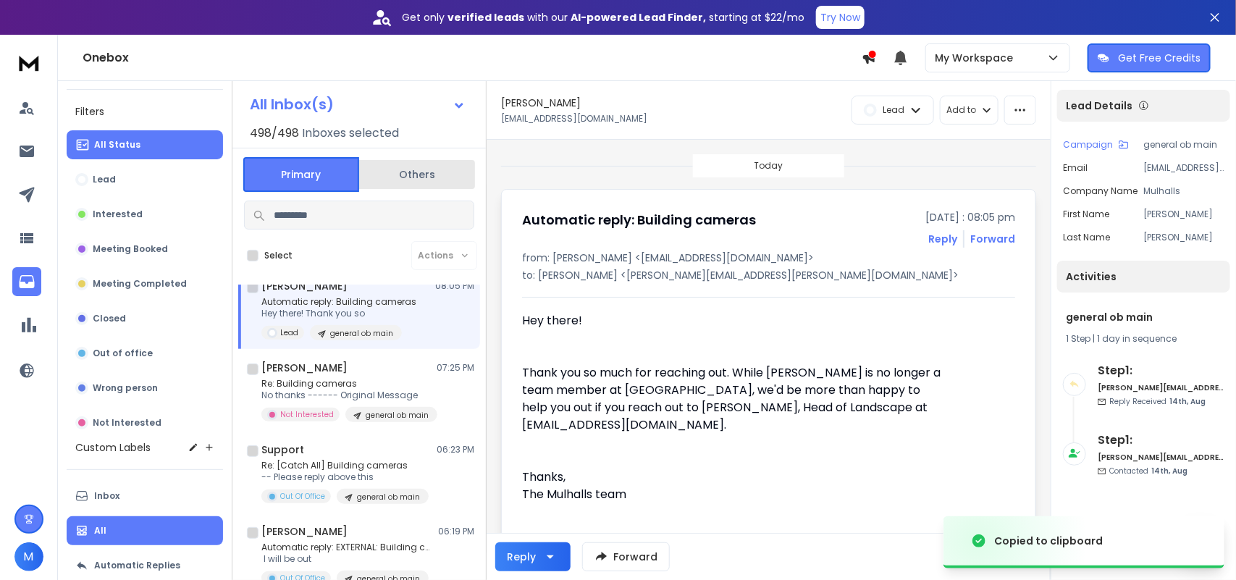
click at [561, 114] on p "clogeman@mulhalls.com" at bounding box center [574, 119] width 146 height 12
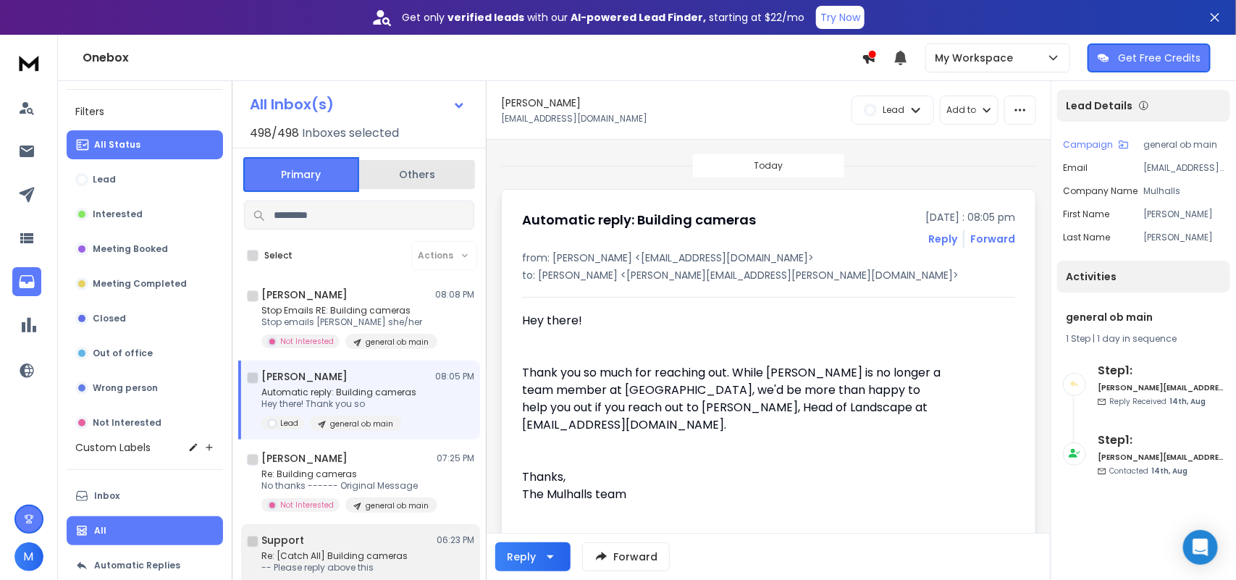
scroll to position [0, 0]
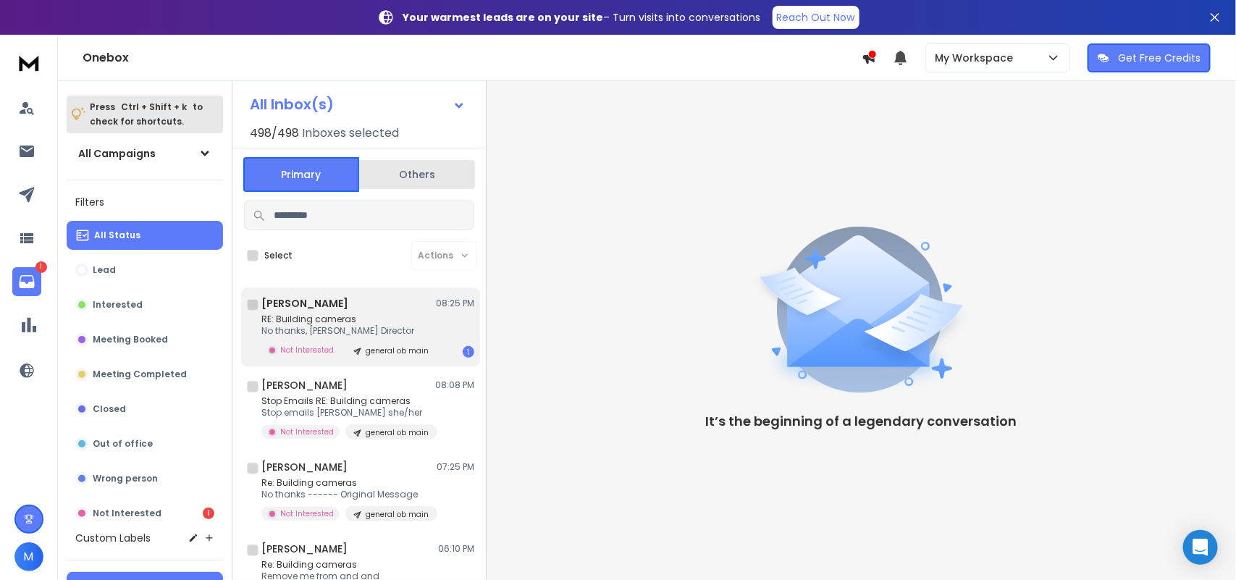
click at [396, 323] on p "RE: Building cameras" at bounding box center [348, 320] width 174 height 12
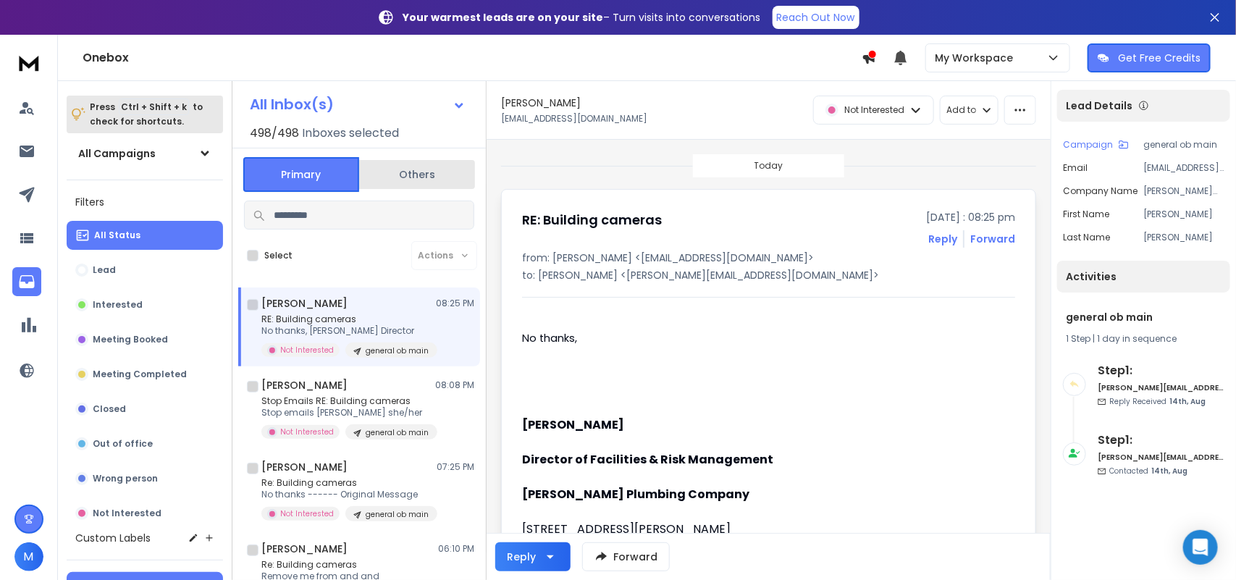
click at [545, 103] on h1 "[PERSON_NAME]" at bounding box center [541, 103] width 80 height 14
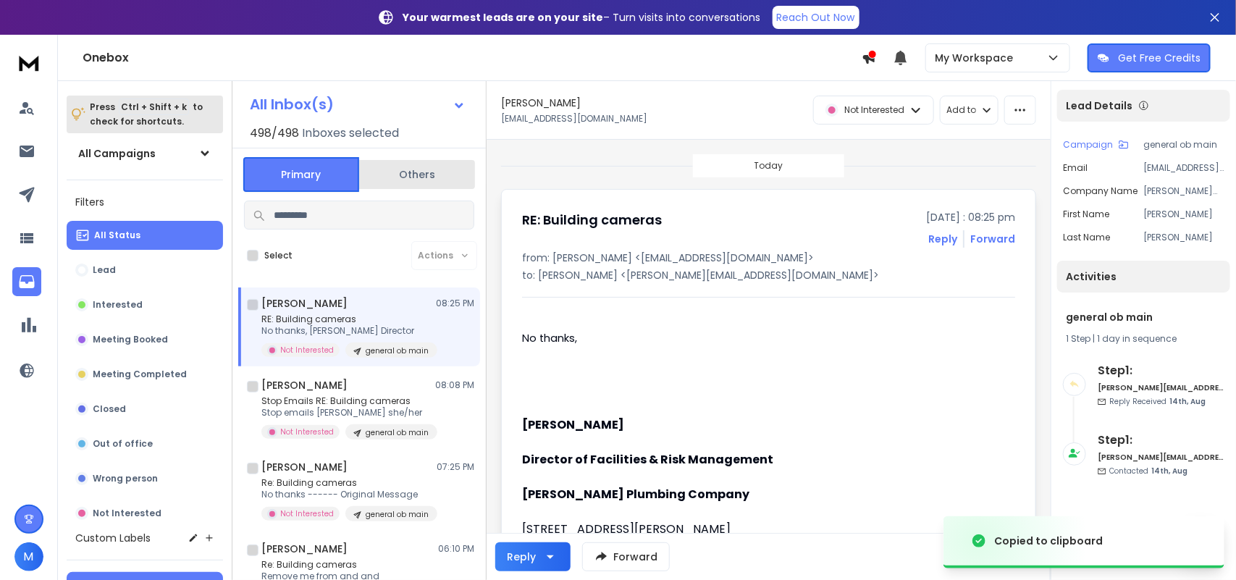
click at [566, 114] on p "[EMAIL_ADDRESS][DOMAIN_NAME]" at bounding box center [574, 119] width 146 height 12
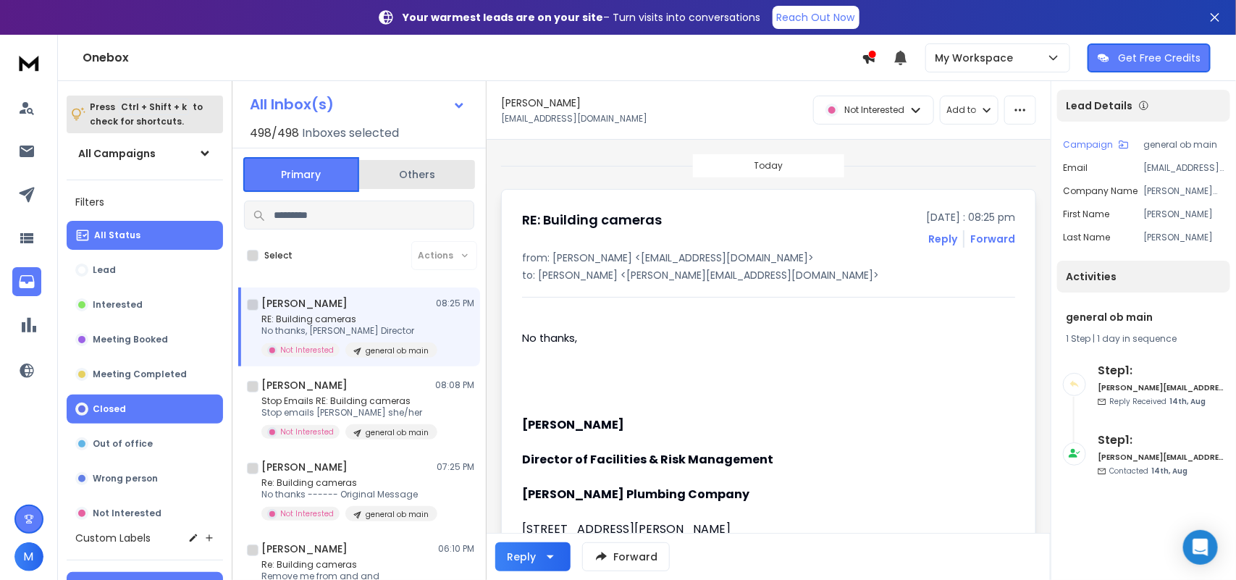
scroll to position [181, 0]
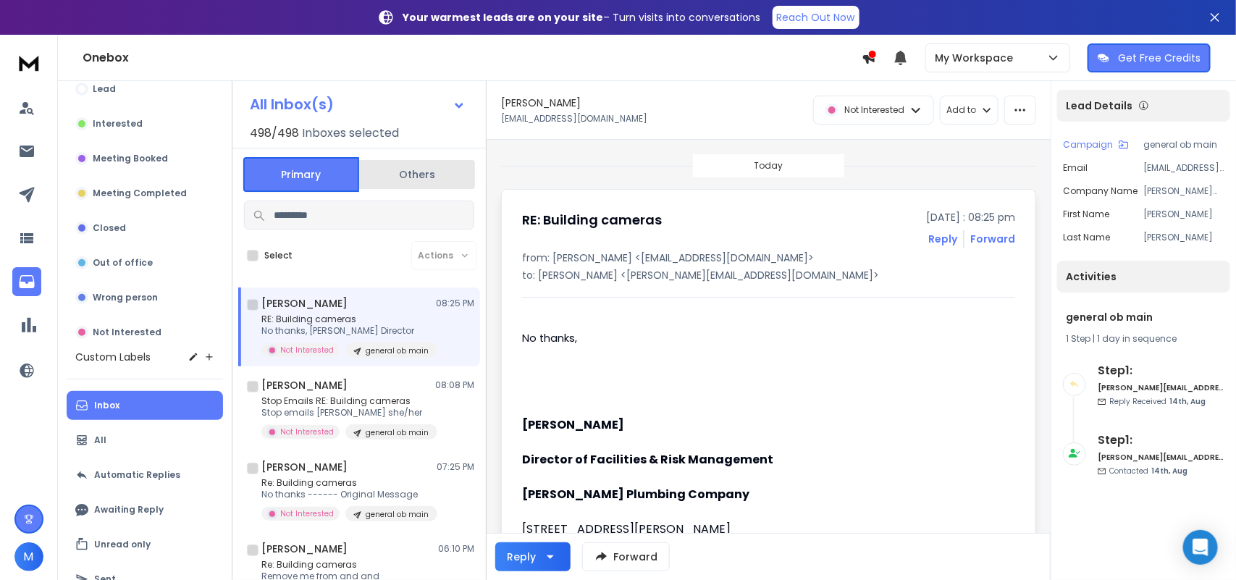
click at [107, 424] on div "Inbox All Automatic Replies Awaiting Reply Unread only Sent Archive" at bounding box center [145, 527] width 156 height 272
click at [99, 438] on p "All" at bounding box center [100, 441] width 12 height 12
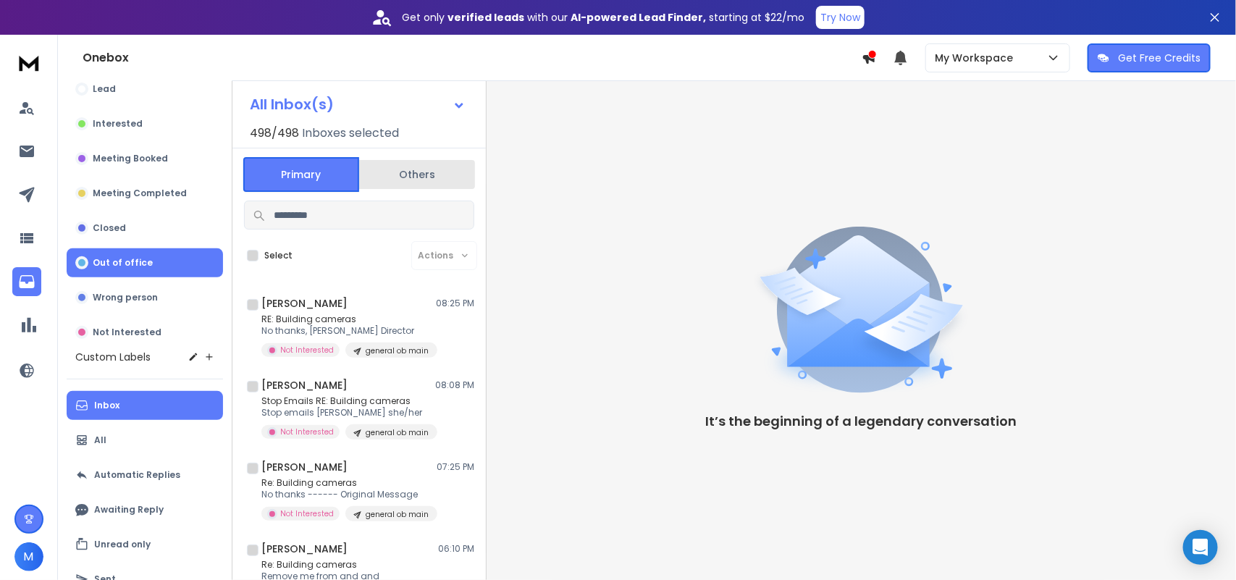
scroll to position [254, 0]
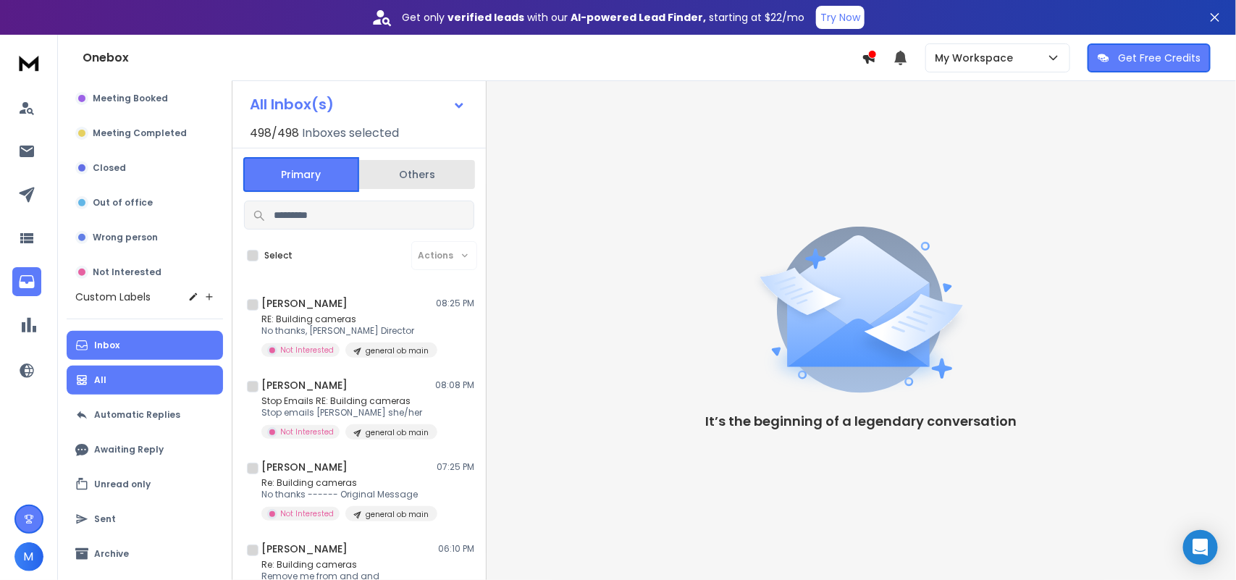
click at [96, 366] on button "All" at bounding box center [145, 380] width 156 height 29
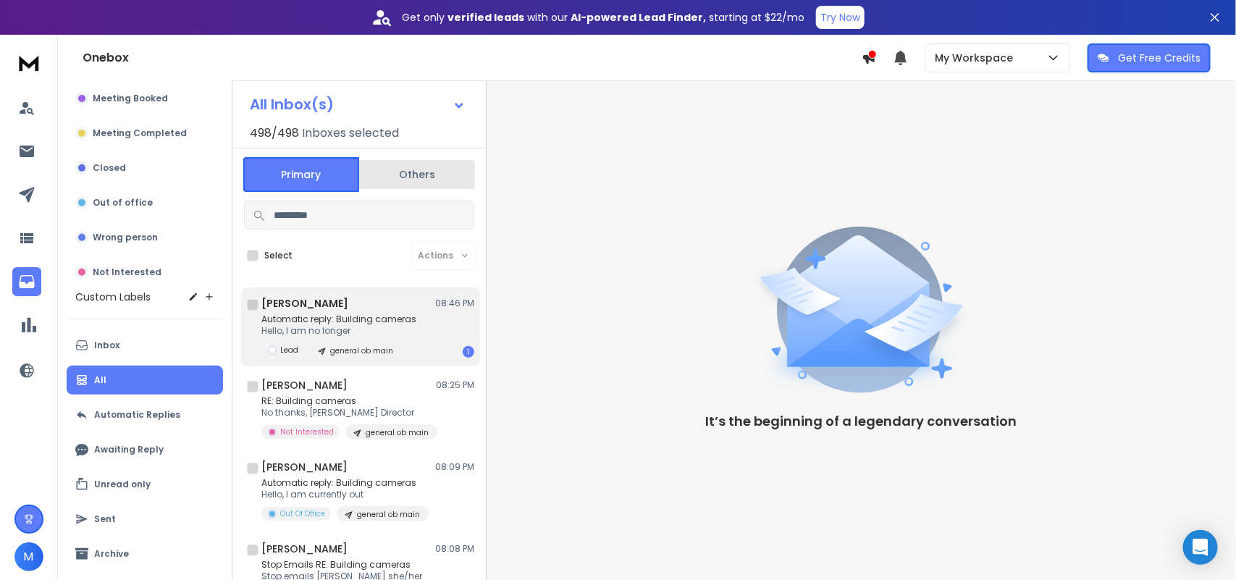
click at [359, 333] on p "Hello, I am no longer" at bounding box center [338, 331] width 155 height 12
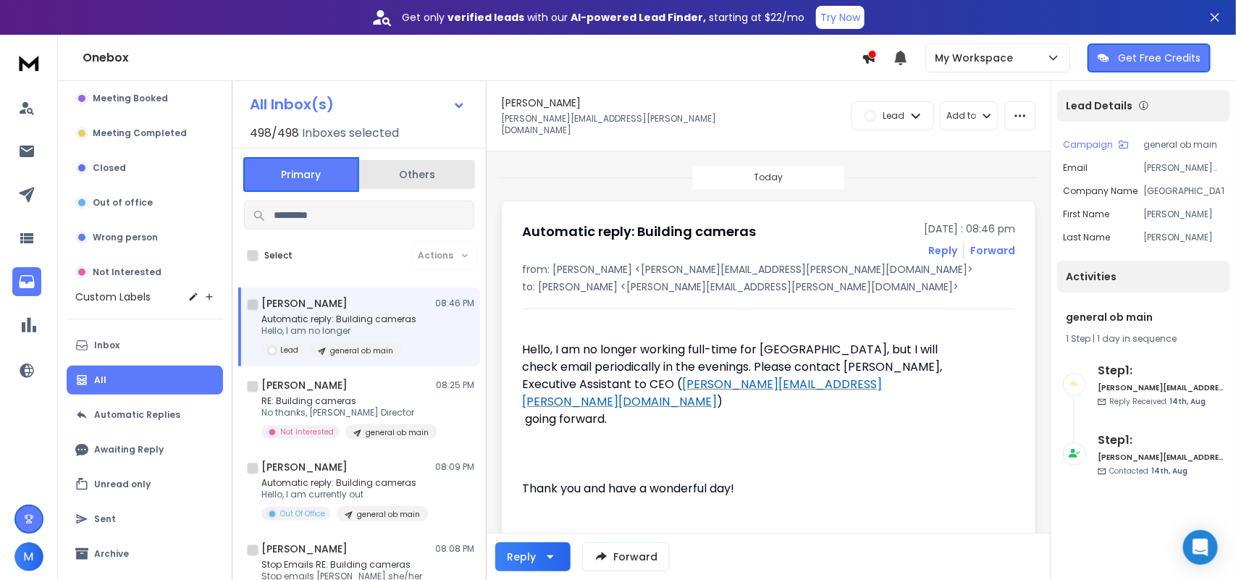
click at [563, 101] on h1 "[PERSON_NAME]" at bounding box center [541, 103] width 80 height 14
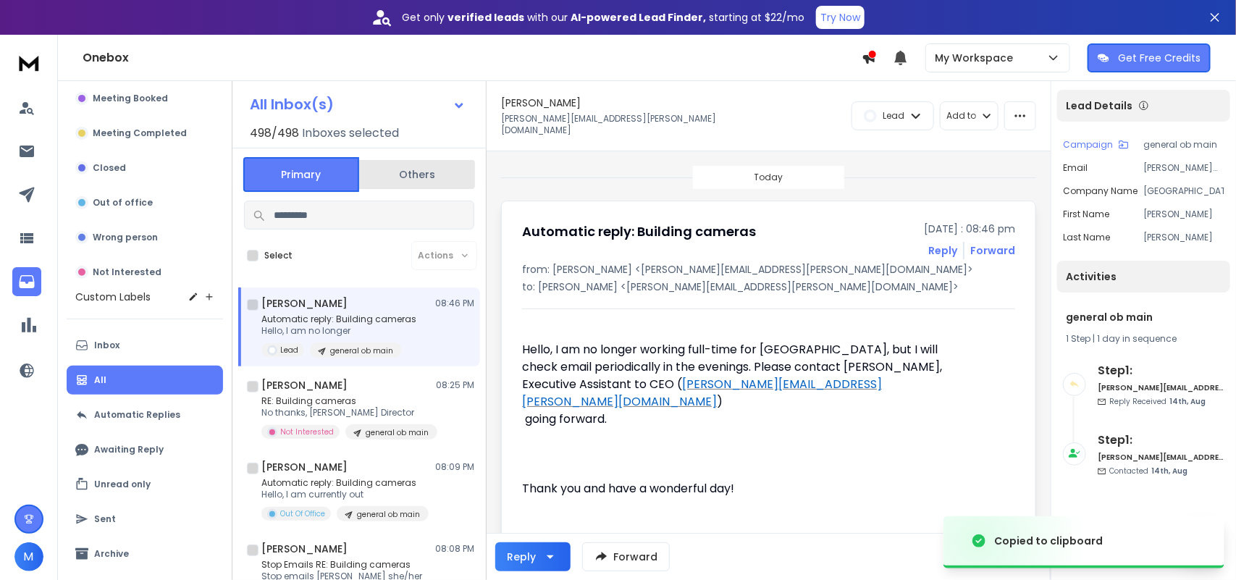
click at [614, 116] on p "[PERSON_NAME][EMAIL_ADDRESS][PERSON_NAME][DOMAIN_NAME]" at bounding box center [633, 124] width 264 height 23
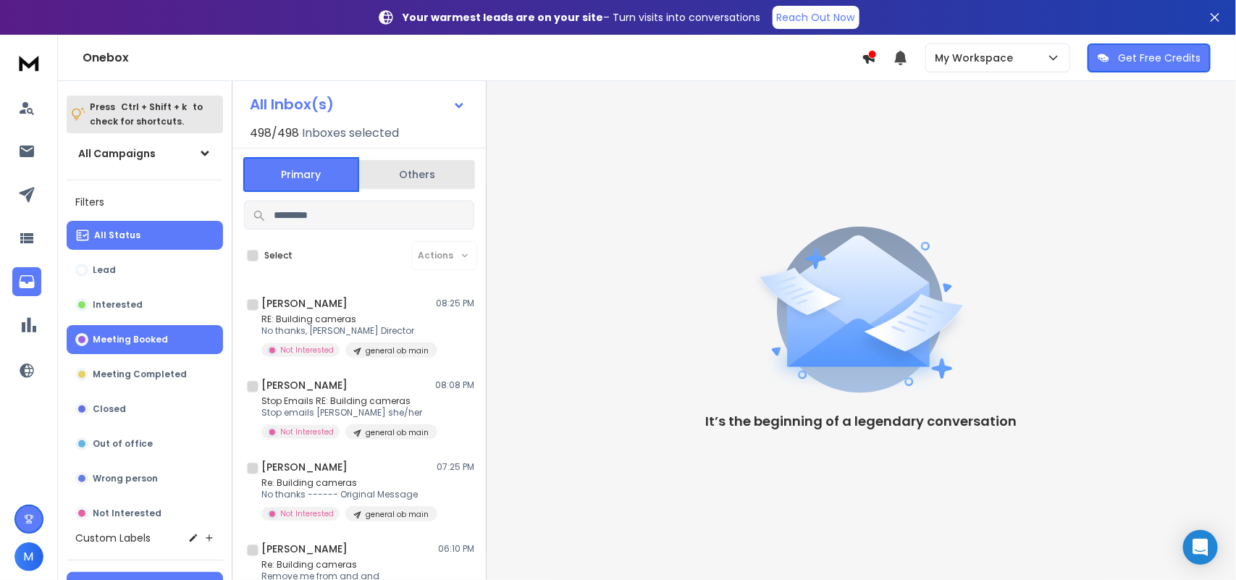
scroll to position [91, 0]
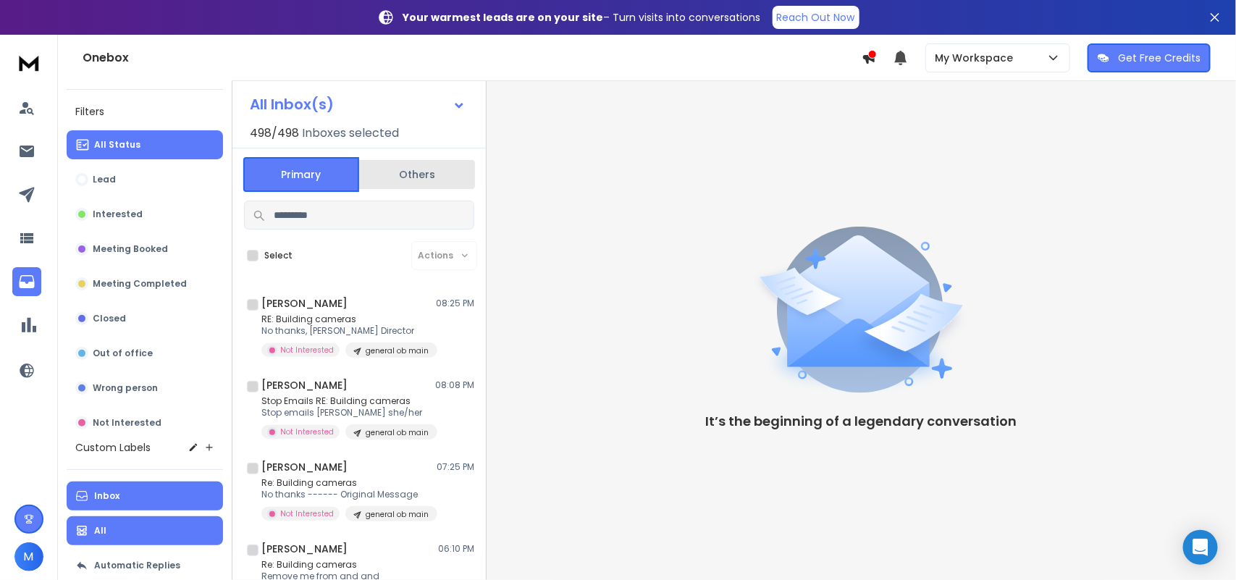
click at [106, 524] on button "All" at bounding box center [145, 530] width 156 height 29
